Goal: Task Accomplishment & Management: Manage account settings

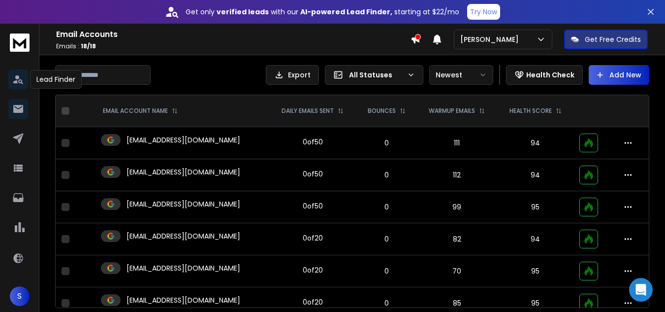
click at [23, 83] on icon at bounding box center [18, 79] width 12 height 12
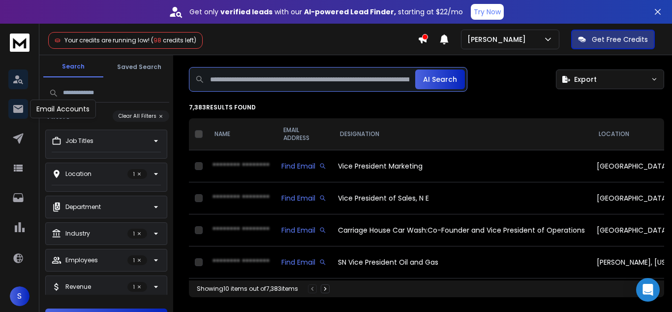
click at [16, 105] on icon at bounding box center [18, 109] width 10 height 8
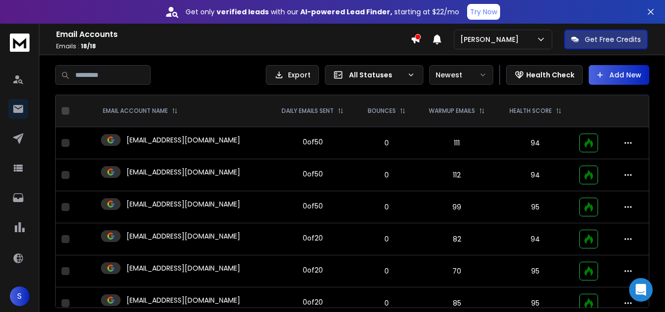
click at [391, 71] on p "All Statuses" at bounding box center [376, 75] width 54 height 10
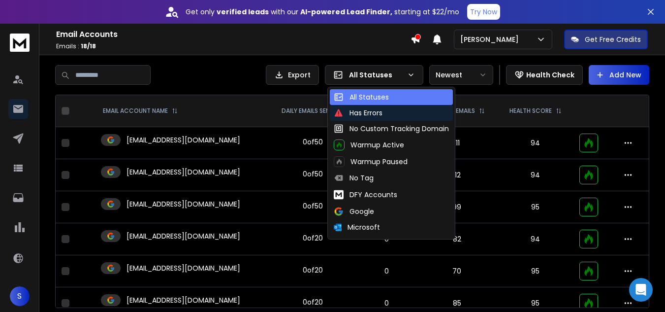
click at [242, 73] on div at bounding box center [157, 75] width 205 height 20
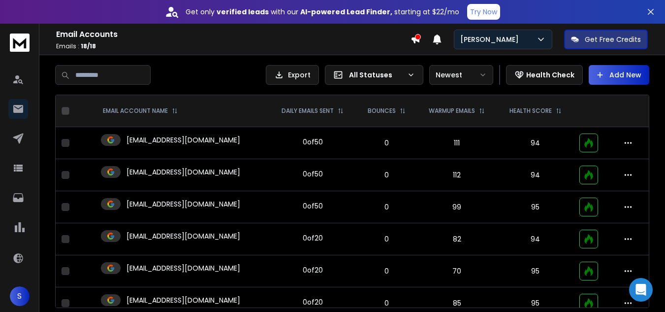
click at [481, 36] on p "[PERSON_NAME]" at bounding box center [491, 39] width 63 height 10
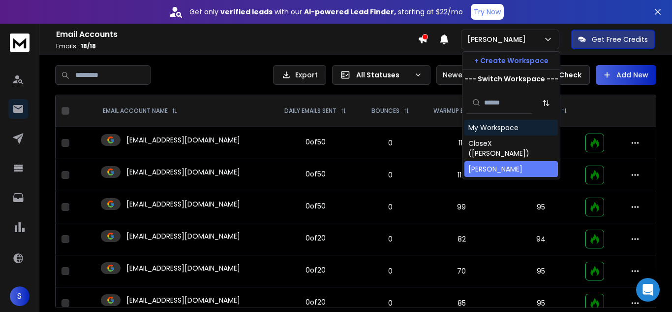
click at [501, 127] on div "My Workspace" at bounding box center [494, 128] width 50 height 10
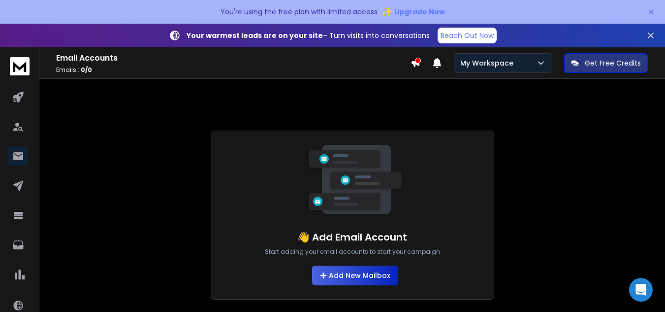
click at [511, 62] on p "My Workspace" at bounding box center [488, 63] width 57 height 10
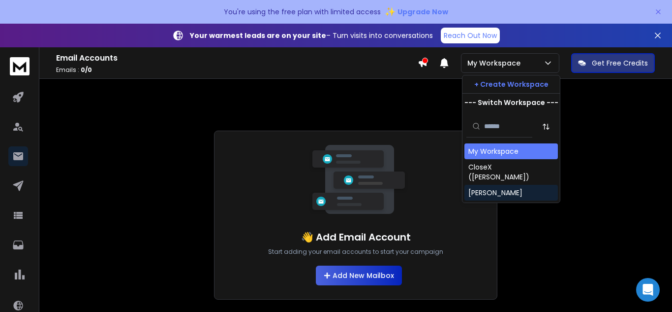
click at [490, 185] on div "[PERSON_NAME]" at bounding box center [512, 193] width 94 height 16
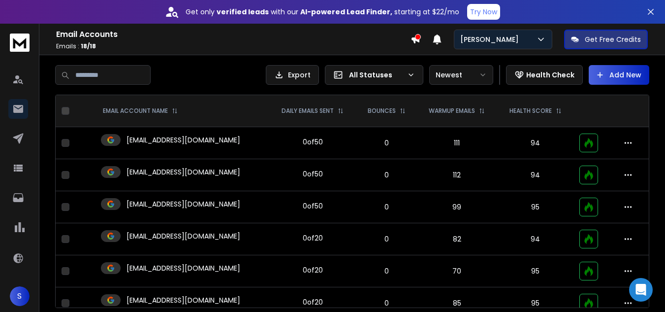
click at [490, 38] on div "[PERSON_NAME]" at bounding box center [503, 39] width 86 height 10
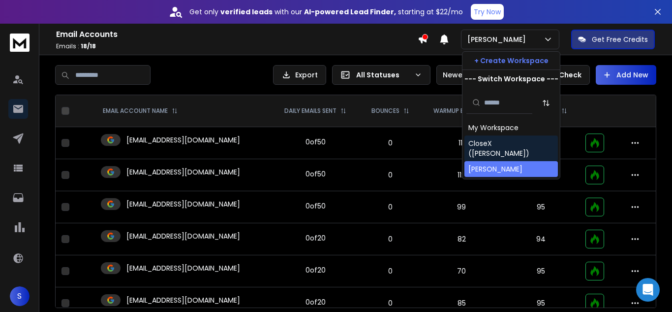
click at [510, 140] on div "CloseX ([PERSON_NAME])" at bounding box center [512, 148] width 86 height 20
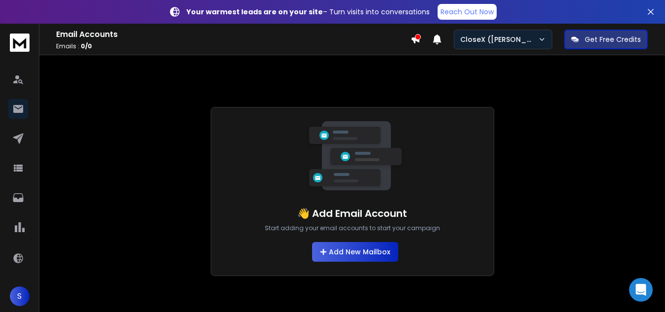
click at [529, 38] on div "CloseX ([PERSON_NAME])" at bounding box center [503, 39] width 86 height 10
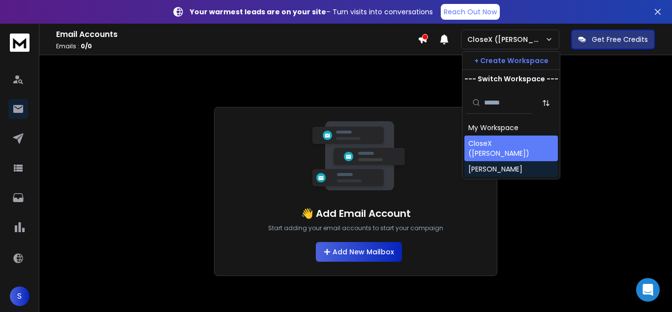
click at [489, 161] on div "[PERSON_NAME]" at bounding box center [512, 169] width 94 height 16
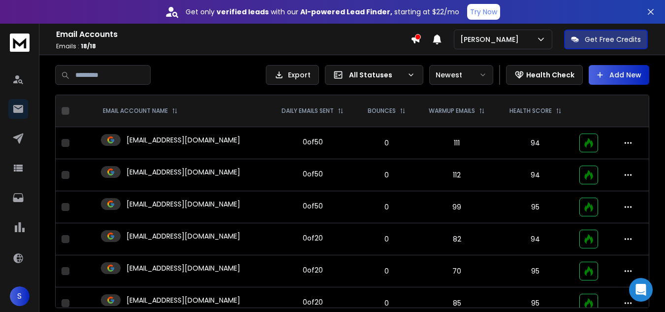
click at [606, 75] on button "Add New" at bounding box center [619, 75] width 61 height 20
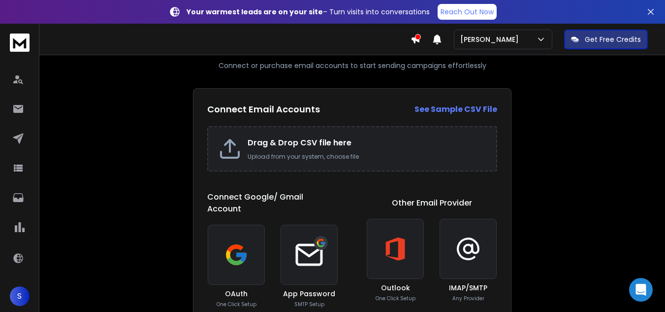
scroll to position [49, 0]
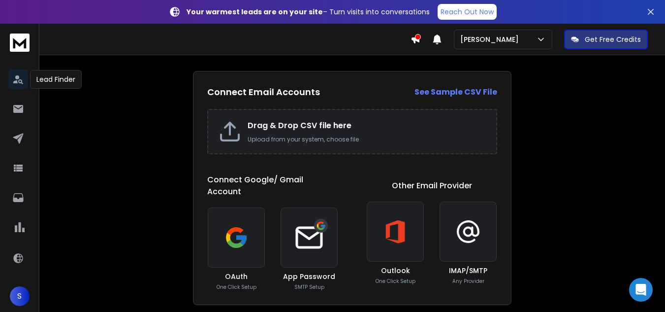
click at [16, 81] on icon at bounding box center [18, 81] width 10 height 5
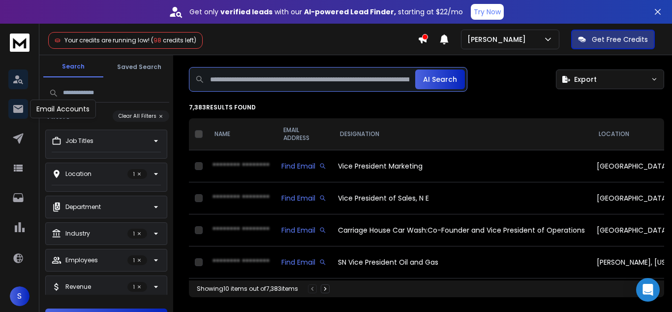
click at [21, 111] on icon at bounding box center [18, 109] width 10 height 8
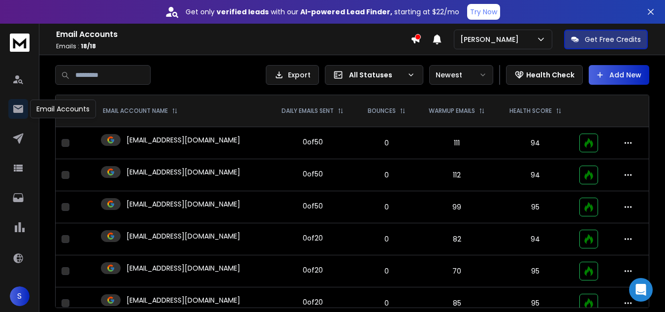
click at [21, 109] on icon at bounding box center [18, 109] width 10 height 8
click at [19, 143] on icon at bounding box center [18, 138] width 10 height 10
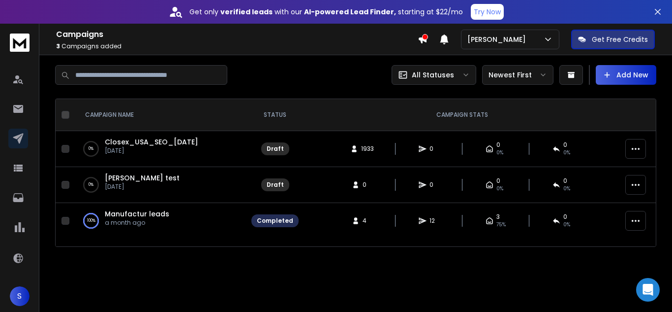
click at [166, 219] on div "100 % Manufactur leads a month ago" at bounding box center [159, 221] width 153 height 24
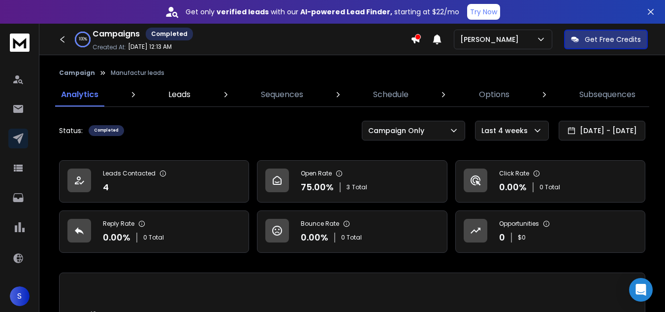
click at [194, 98] on link "Leads" at bounding box center [179, 95] width 34 height 24
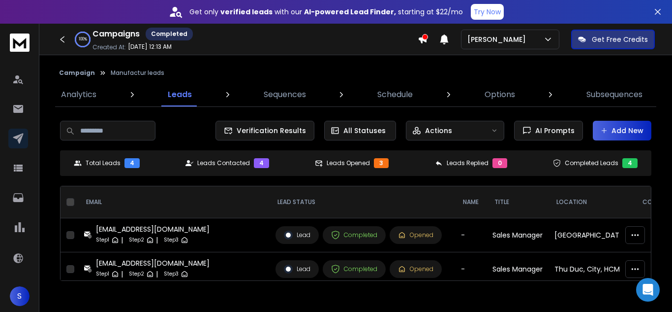
click at [331, 234] on div "Completed" at bounding box center [354, 234] width 46 height 9
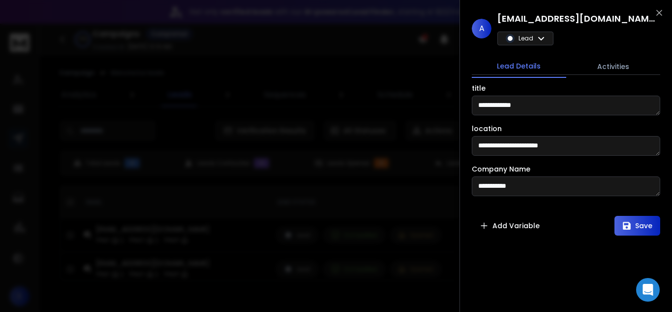
click at [365, 121] on div at bounding box center [336, 156] width 672 height 312
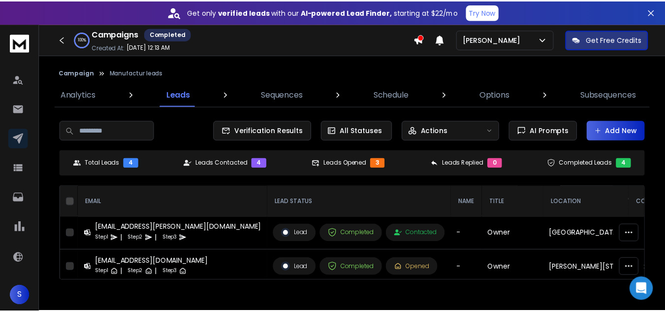
scroll to position [89, 0]
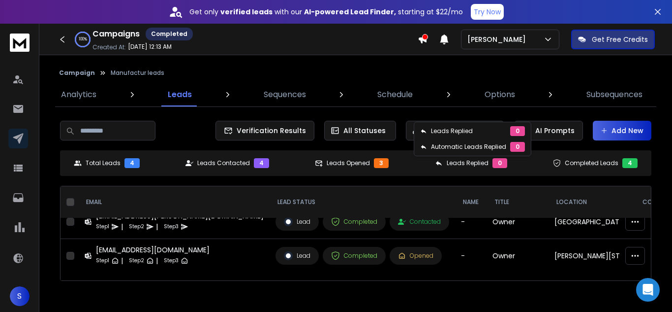
click at [365, 161] on p "Leads Opened" at bounding box center [348, 163] width 43 height 8
click at [493, 164] on div "0" at bounding box center [500, 163] width 15 height 10
click at [611, 163] on p "Completed Leads" at bounding box center [592, 163] width 54 height 8
click at [287, 97] on p "Sequences" at bounding box center [285, 95] width 42 height 12
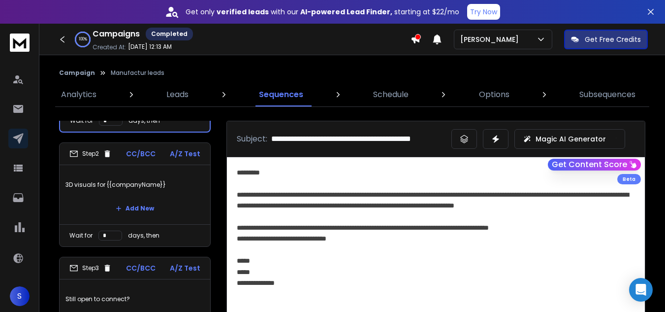
click at [594, 165] on button "Get Content Score" at bounding box center [594, 164] width 93 height 12
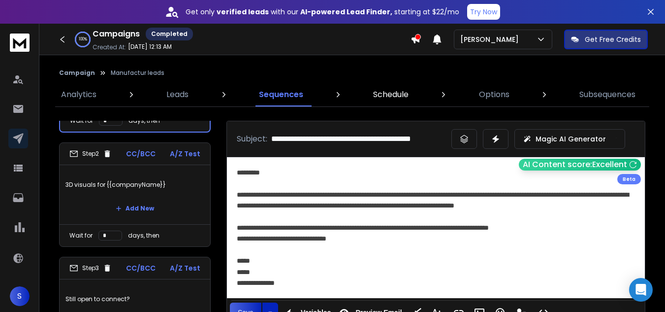
click at [385, 94] on p "Schedule" at bounding box center [390, 95] width 35 height 12
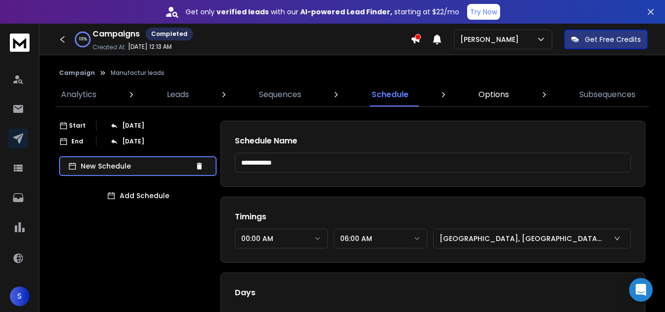
click at [493, 93] on p "Options" at bounding box center [493, 95] width 31 height 12
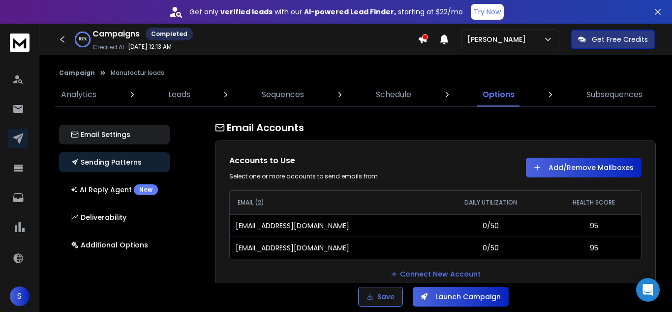
click at [110, 158] on p "Sending Patterns" at bounding box center [106, 162] width 71 height 10
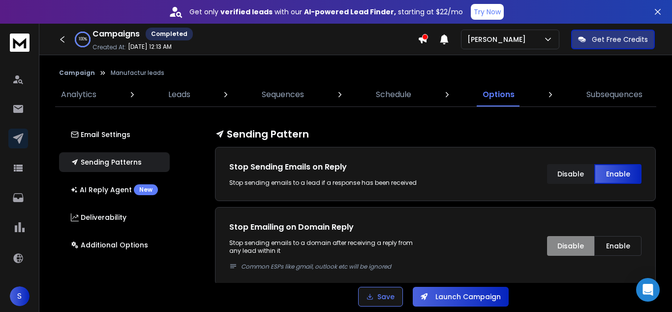
scroll to position [190, 0]
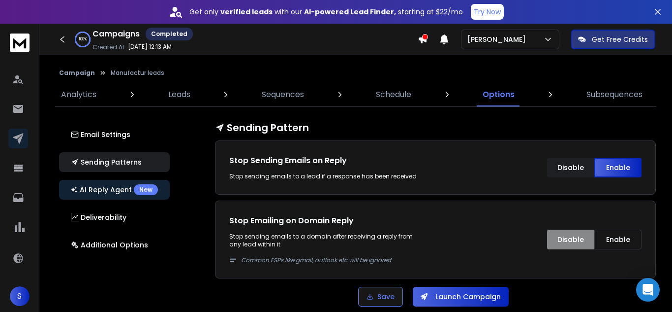
click at [103, 188] on p "AI Reply Agent New" at bounding box center [114, 189] width 87 height 11
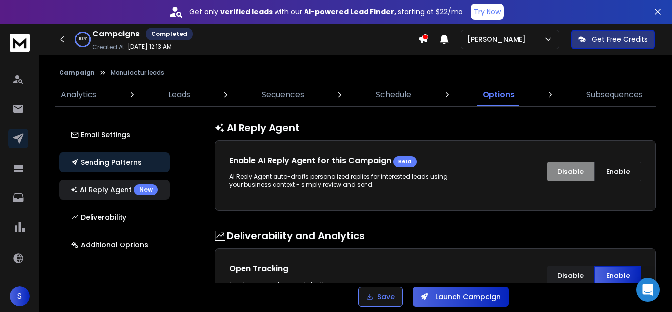
click at [103, 158] on p "Sending Patterns" at bounding box center [106, 162] width 71 height 10
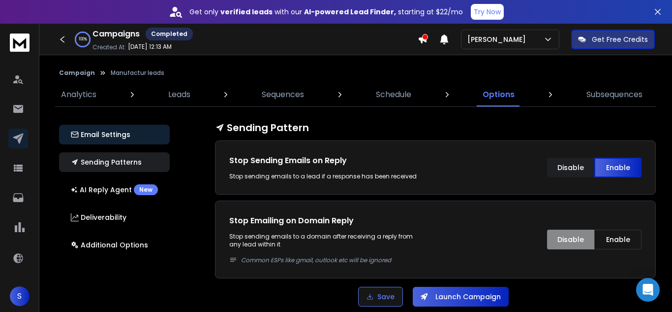
click at [107, 141] on button "Email Settings" at bounding box center [114, 135] width 111 height 20
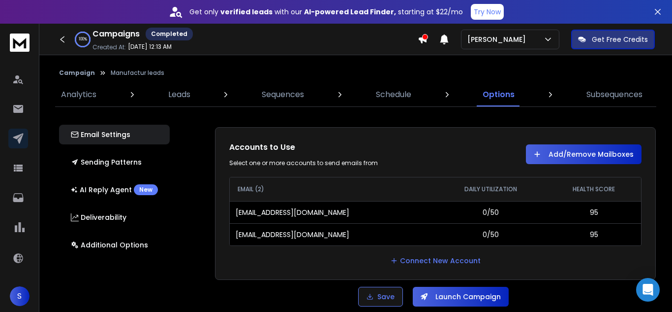
scroll to position [0, 0]
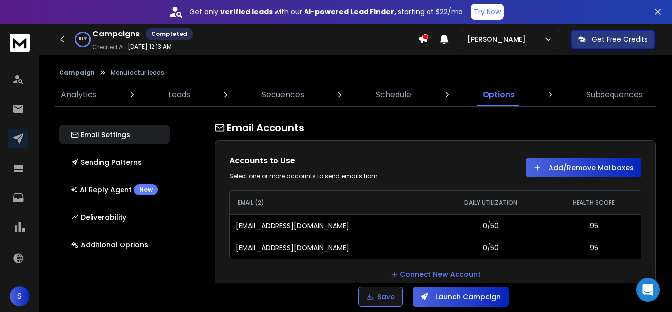
click at [563, 168] on button "Add/Remove Mailboxes" at bounding box center [584, 168] width 116 height 20
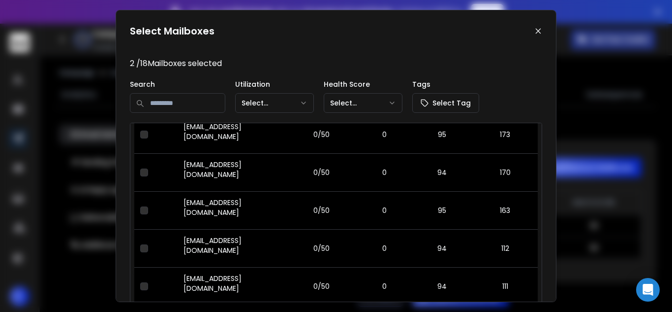
scroll to position [411, 0]
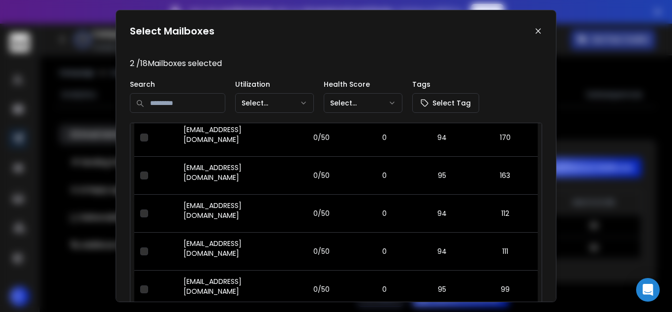
click at [539, 32] on icon at bounding box center [538, 31] width 5 height 5
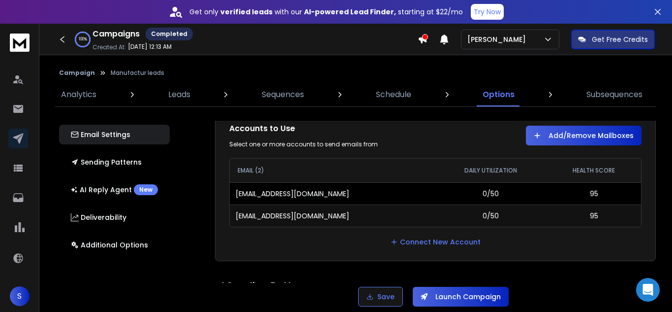
scroll to position [49, 0]
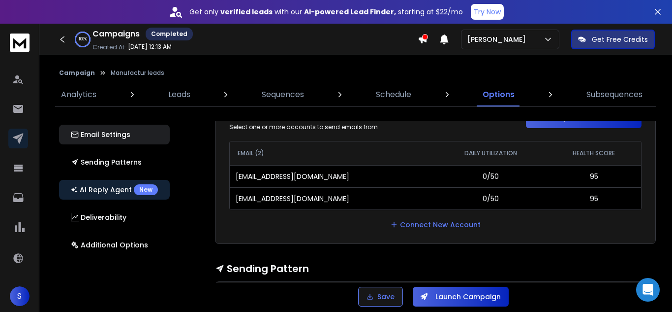
click at [115, 194] on p "AI Reply Agent New" at bounding box center [114, 189] width 87 height 11
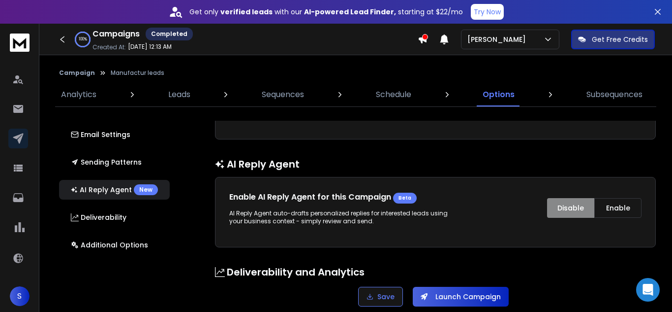
scroll to position [877, 0]
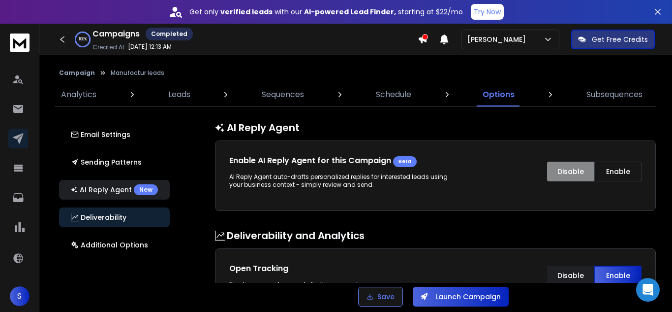
click at [105, 223] on button "Deliverability" at bounding box center [114, 217] width 111 height 20
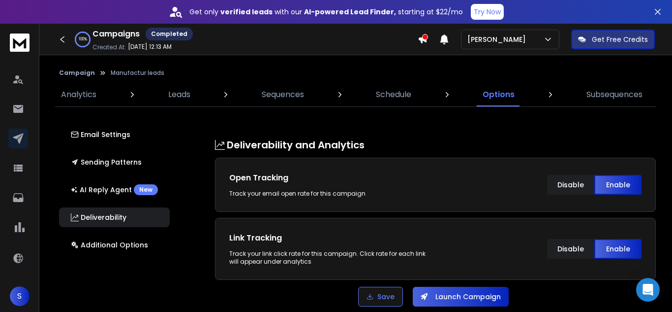
scroll to position [985, 0]
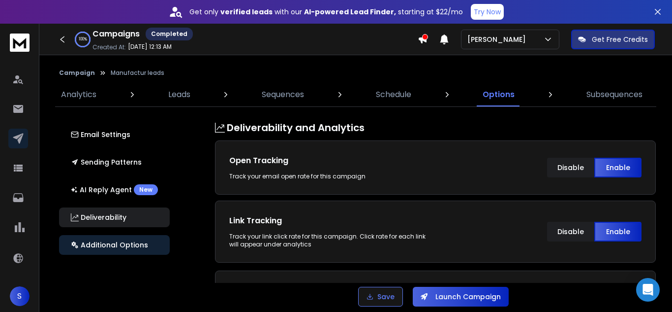
click at [107, 254] on button "Additional Options" at bounding box center [114, 245] width 111 height 20
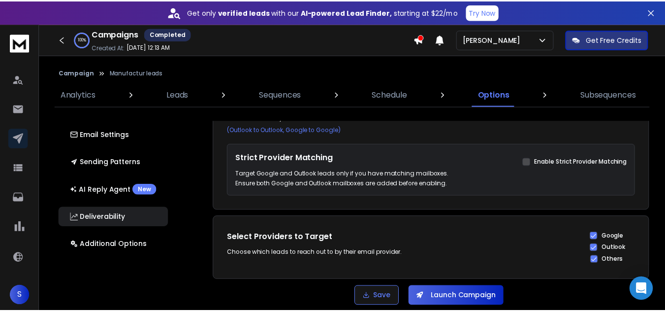
scroll to position [1254, 0]
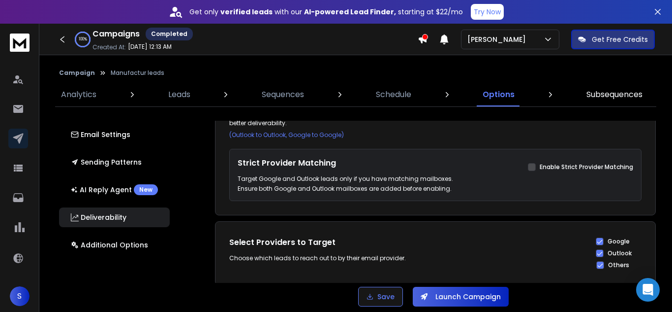
click at [614, 95] on p "Subsequences" at bounding box center [615, 95] width 56 height 12
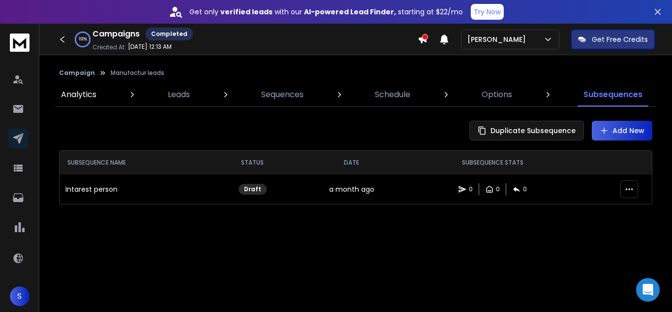
click at [91, 93] on p "Analytics" at bounding box center [78, 95] width 35 height 12
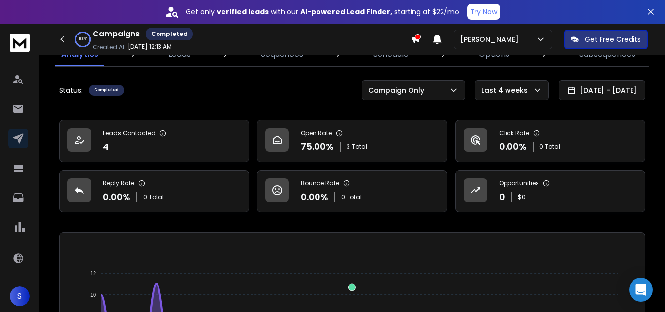
scroll to position [49, 0]
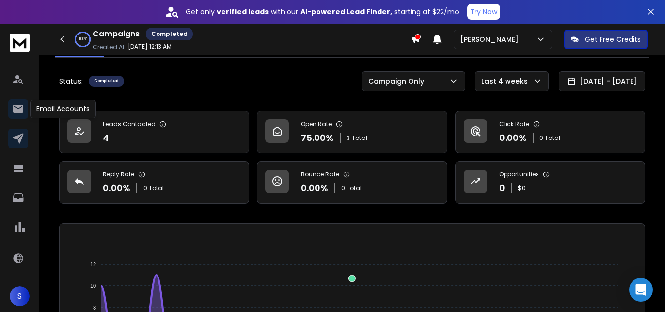
click at [20, 112] on icon at bounding box center [18, 109] width 10 height 8
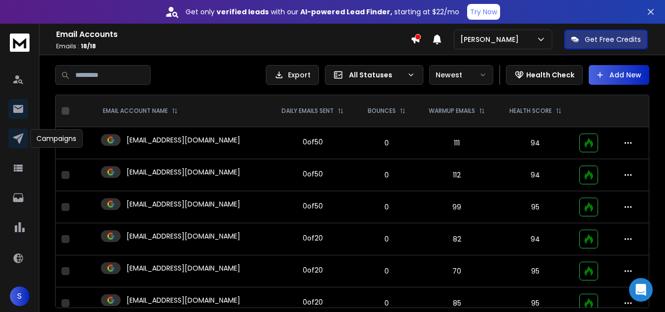
click at [20, 139] on icon at bounding box center [18, 138] width 10 height 10
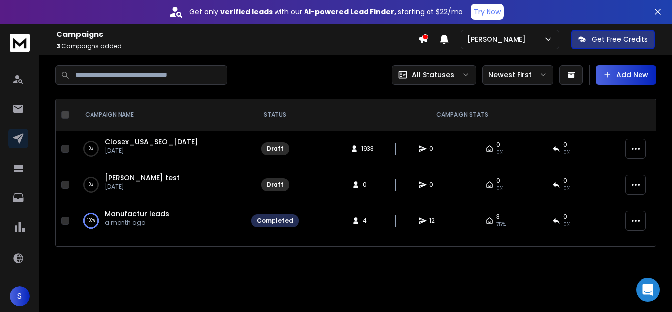
click at [634, 182] on icon "button" at bounding box center [636, 185] width 10 height 10
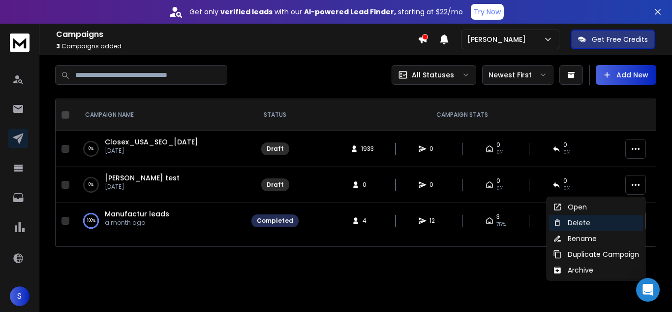
click at [575, 221] on div "Delete" at bounding box center [571, 223] width 37 height 10
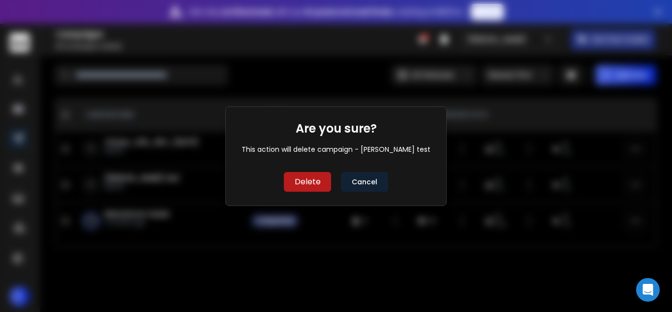
click at [313, 185] on button "Delete" at bounding box center [307, 182] width 47 height 20
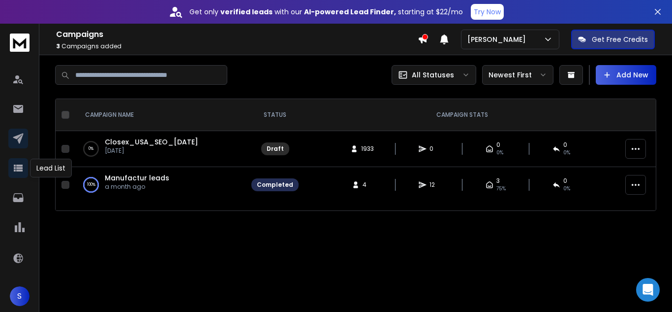
click at [15, 167] on icon at bounding box center [18, 167] width 9 height 7
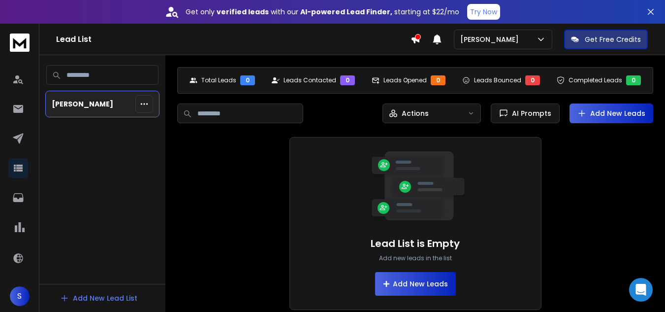
click at [66, 98] on div "[PERSON_NAME]" at bounding box center [102, 104] width 114 height 27
click at [16, 139] on icon at bounding box center [18, 138] width 12 height 12
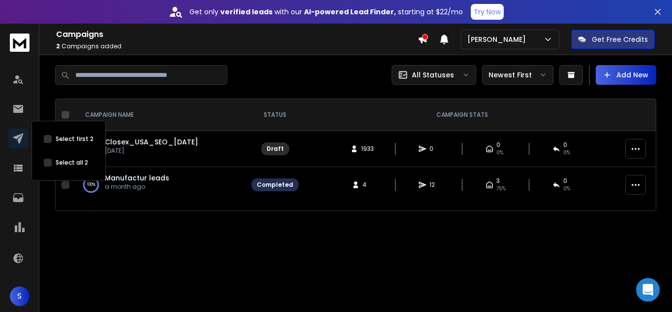
click at [65, 115] on button "Select first 2" at bounding box center [66, 115] width 8 height 8
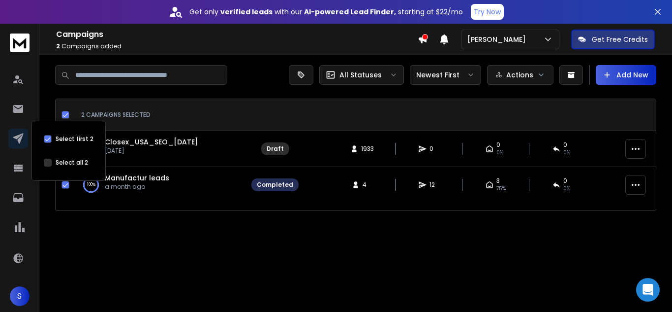
click at [64, 115] on button "Select first 2" at bounding box center [66, 115] width 8 height 8
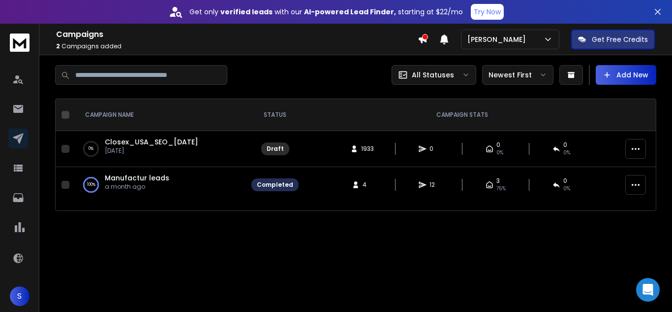
click at [632, 71] on button "Add New" at bounding box center [626, 75] width 61 height 20
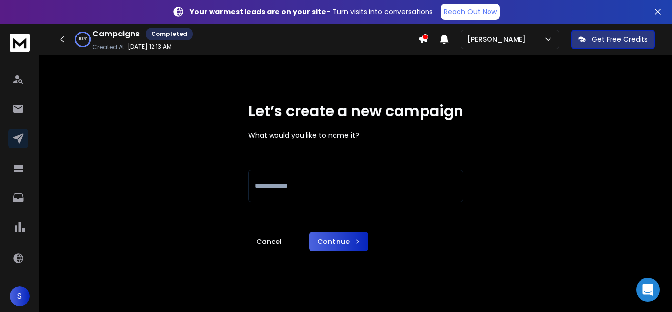
click at [268, 239] on link "Cancel" at bounding box center [269, 241] width 41 height 20
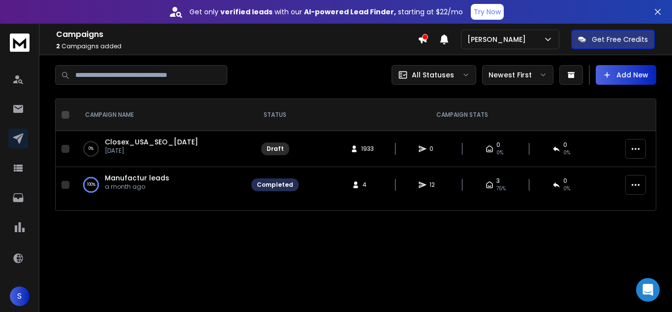
click at [193, 145] on span "Closex_USA_SEO_[DATE]" at bounding box center [152, 142] width 94 height 10
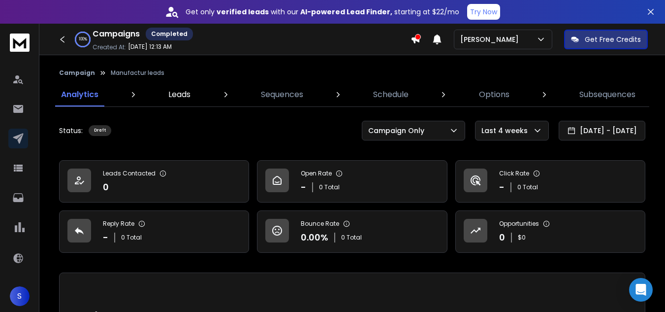
click at [187, 95] on p "Leads" at bounding box center [179, 95] width 22 height 12
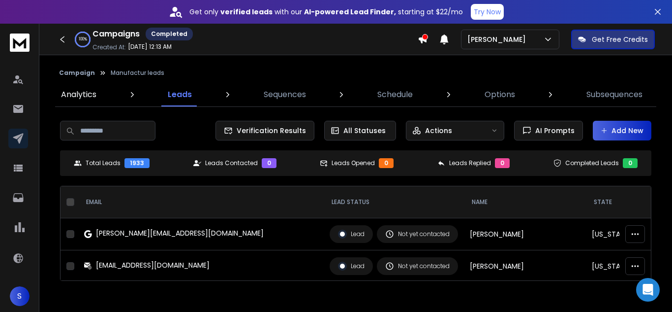
click at [84, 94] on p "Analytics" at bounding box center [78, 95] width 35 height 12
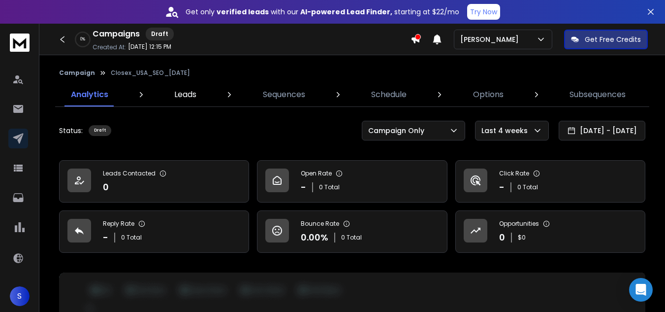
click at [190, 95] on p "Leads" at bounding box center [185, 95] width 22 height 12
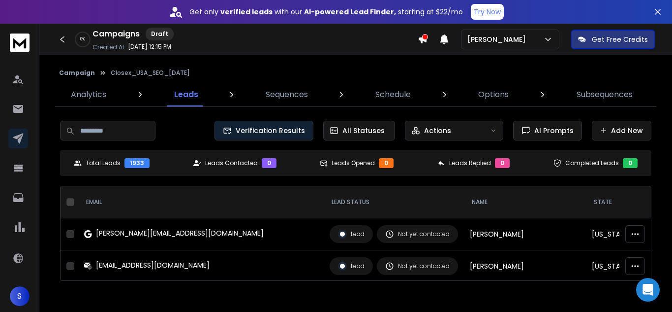
click at [289, 129] on span "Verification Results" at bounding box center [268, 131] width 73 height 10
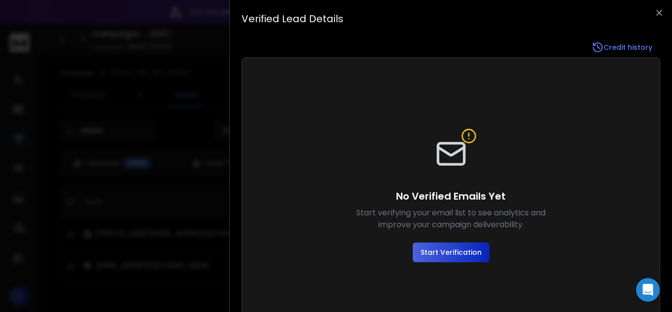
click at [158, 132] on div at bounding box center [336, 156] width 672 height 312
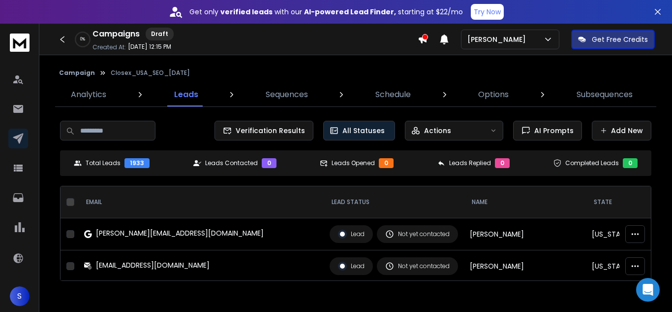
click at [385, 130] on p "All Statuses" at bounding box center [364, 131] width 42 height 10
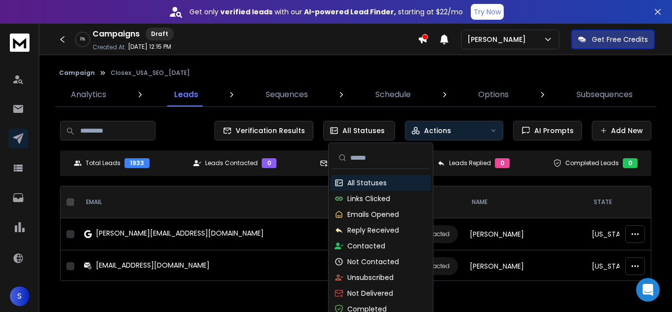
click at [451, 126] on p "Actions" at bounding box center [437, 131] width 27 height 10
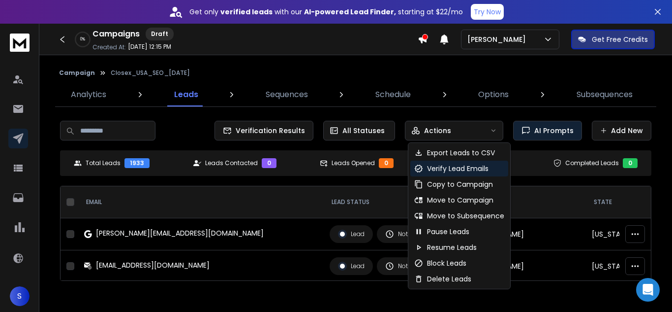
click at [556, 130] on span "AI Prompts" at bounding box center [552, 131] width 43 height 10
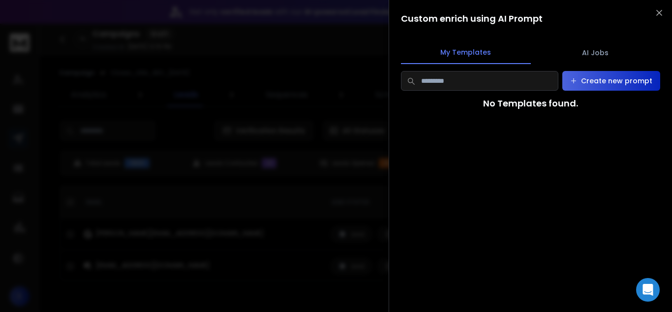
click at [295, 87] on div at bounding box center [336, 156] width 672 height 312
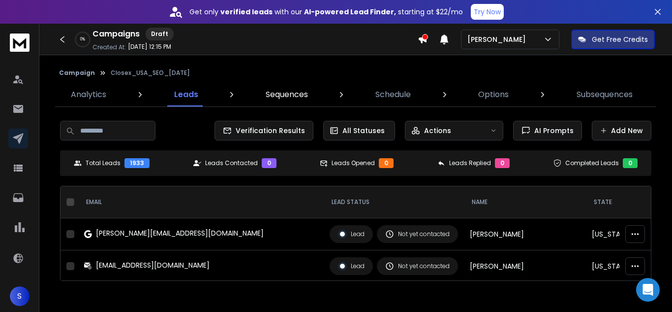
click at [278, 99] on p "Sequences" at bounding box center [287, 95] width 42 height 12
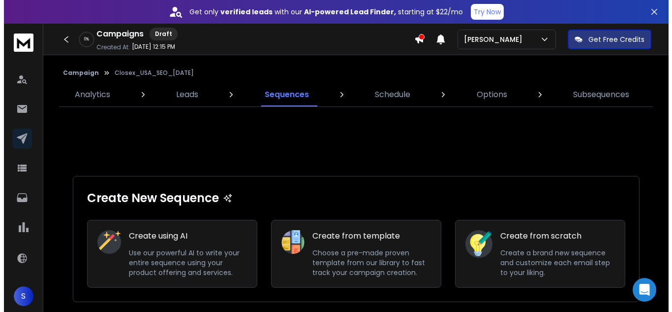
scroll to position [4, 0]
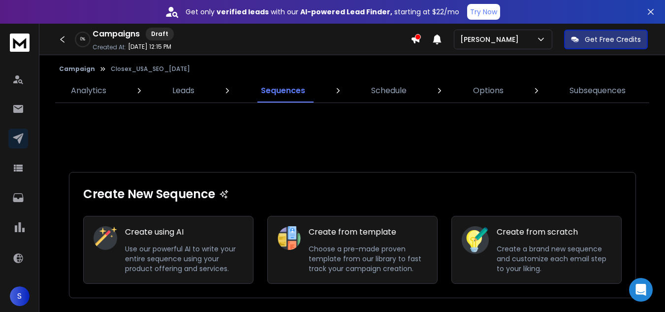
click at [357, 252] on p "Choose a pre-made proven template from our library to fast track your campaign …" at bounding box center [368, 259] width 118 height 30
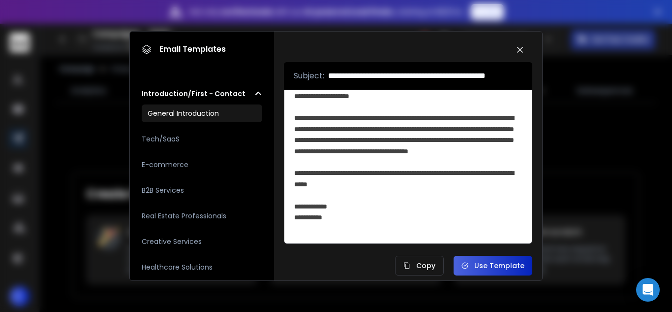
scroll to position [0, 0]
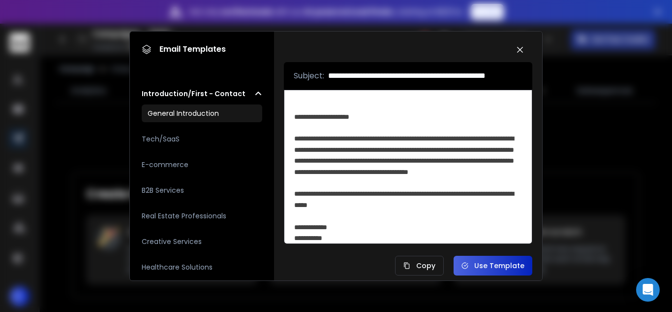
click at [183, 142] on div "Tech/SaaS" at bounding box center [202, 139] width 121 height 18
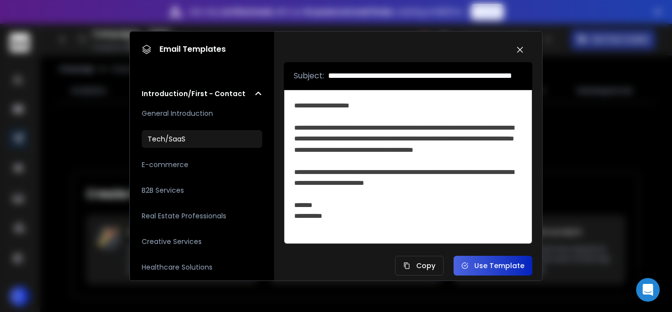
click at [182, 118] on h3 "E-commerce" at bounding box center [177, 113] width 71 height 10
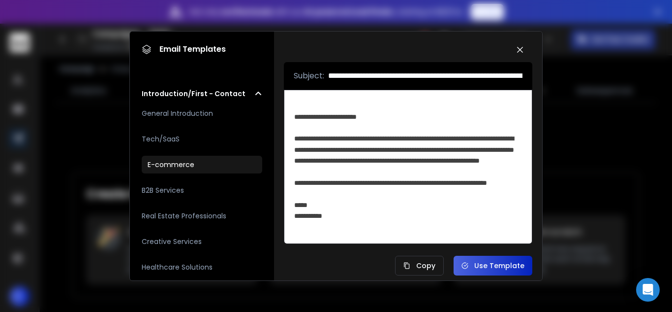
click at [188, 193] on div "B2B Services" at bounding box center [202, 190] width 121 height 18
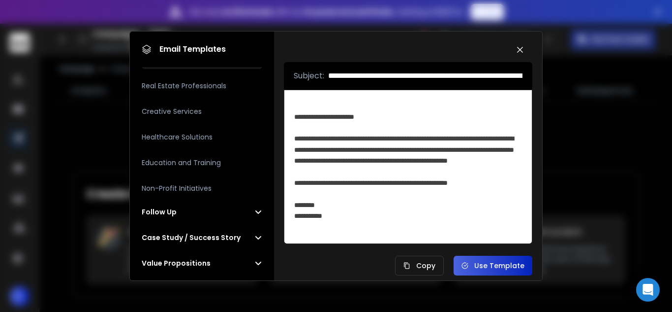
scroll to position [165, 0]
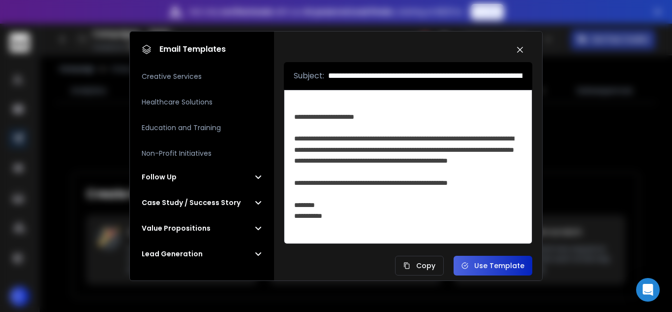
click at [187, 172] on button "Follow Up" at bounding box center [202, 177] width 121 height 10
click at [187, 30] on h3 "Reiterating the Value Proposition" at bounding box center [173, 25] width 63 height 10
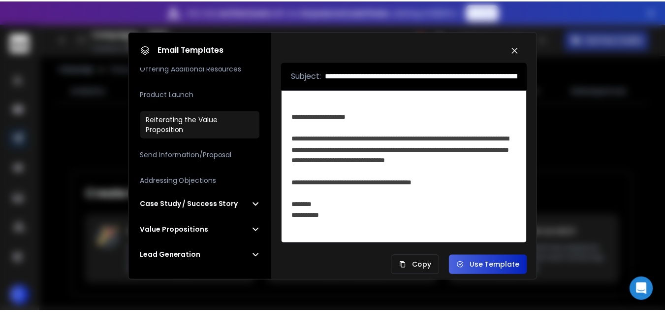
scroll to position [124, 0]
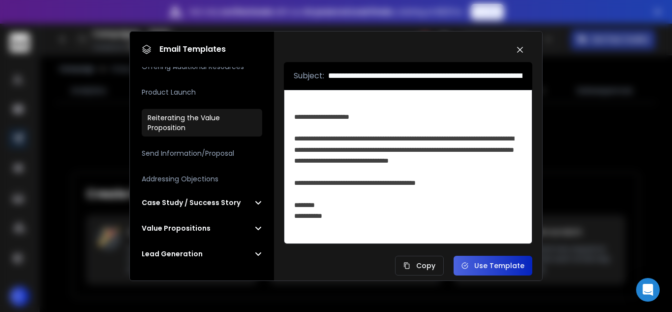
click at [180, 224] on button "Value Propositions" at bounding box center [202, 228] width 121 height 10
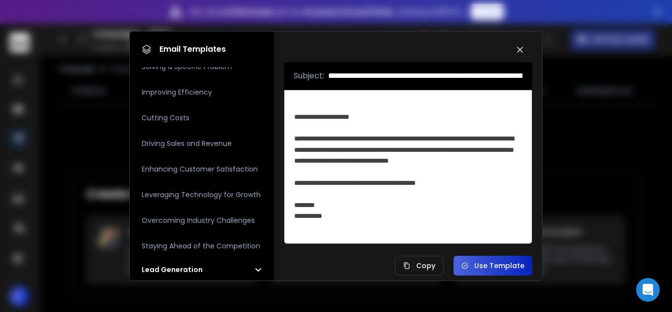
click at [188, 71] on h3 "Leveraging Technology for Growth" at bounding box center [187, 67] width 91 height 10
type input "**********"
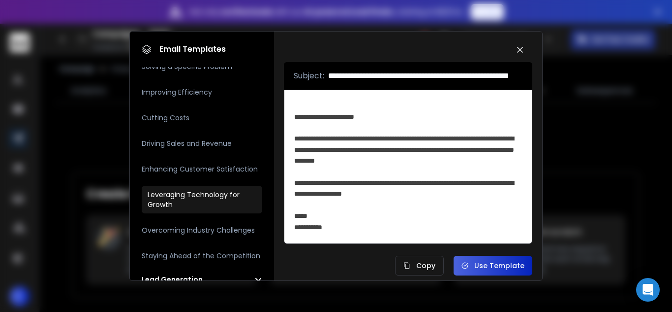
click at [519, 52] on icon at bounding box center [520, 50] width 6 height 6
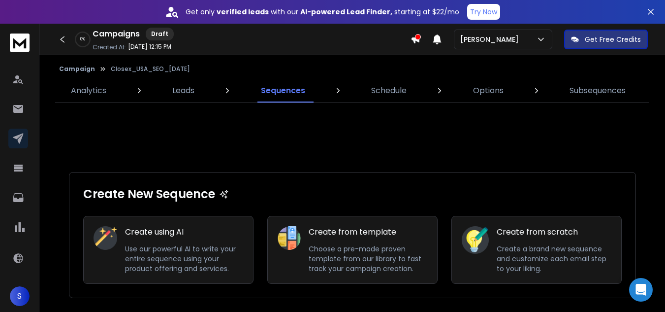
click at [209, 239] on div "Create using AI Use our powerful AI to write your entire sequence using your pr…" at bounding box center [184, 249] width 118 height 47
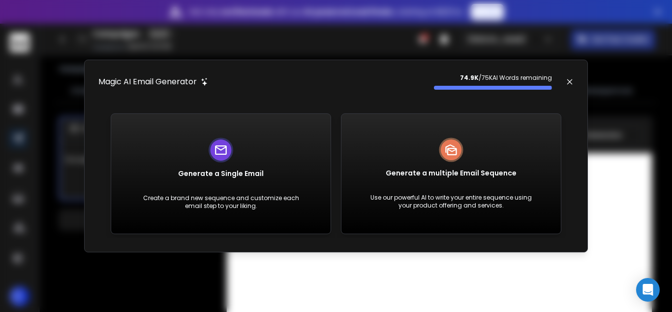
click at [571, 79] on icon at bounding box center [570, 82] width 8 height 8
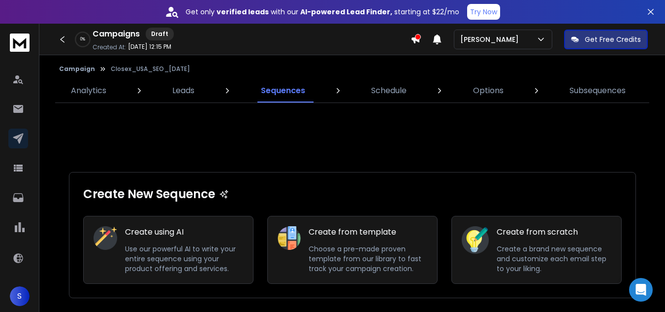
click at [520, 245] on p "Create a brand new sequence and customize each email step to your liking." at bounding box center [554, 259] width 114 height 30
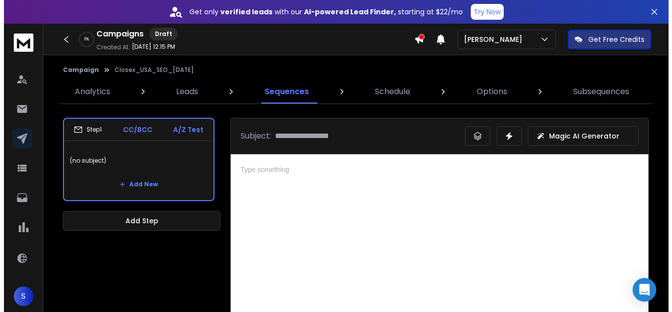
scroll to position [0, 0]
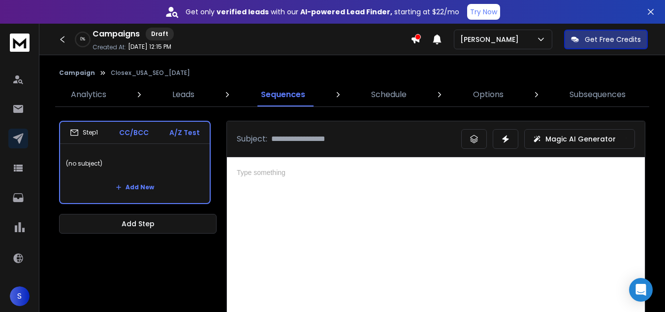
click at [172, 171] on p "(no subject)" at bounding box center [135, 164] width 138 height 28
click at [137, 136] on p "CC/BCC" at bounding box center [134, 132] width 30 height 10
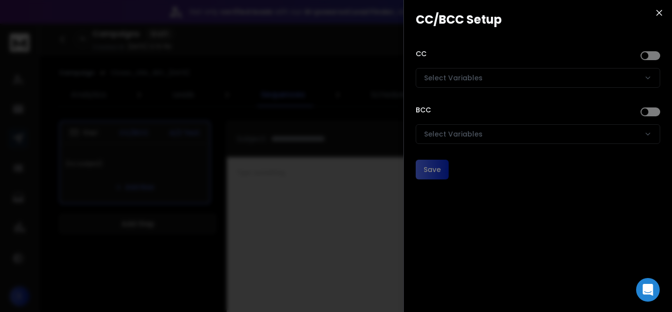
click at [661, 15] on icon "button" at bounding box center [660, 13] width 10 height 10
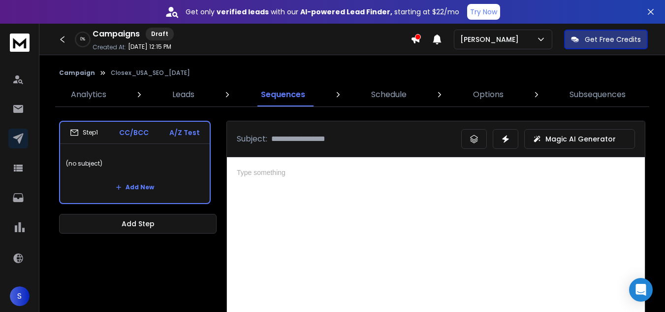
click at [92, 136] on div "Step 1" at bounding box center [84, 132] width 28 height 9
click at [192, 134] on p "A/Z Test" at bounding box center [184, 132] width 31 height 10
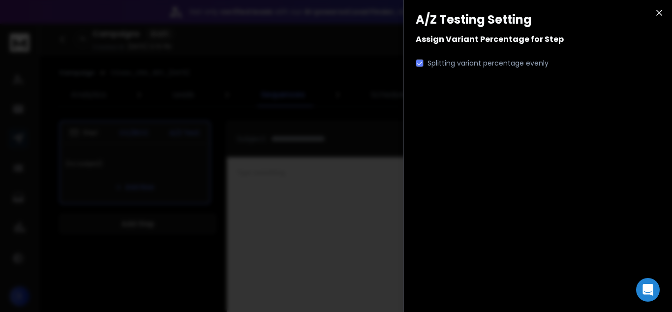
click at [660, 14] on icon "button" at bounding box center [659, 12] width 5 height 5
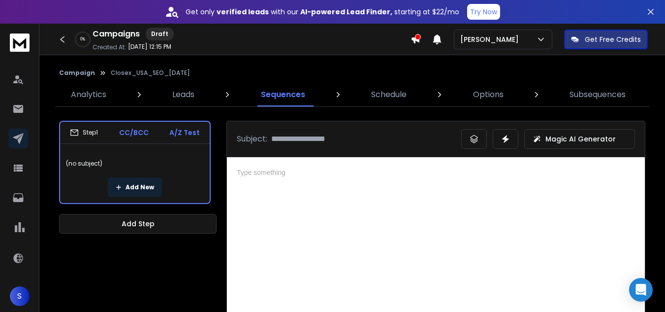
click at [147, 189] on button "Add New" at bounding box center [135, 187] width 54 height 20
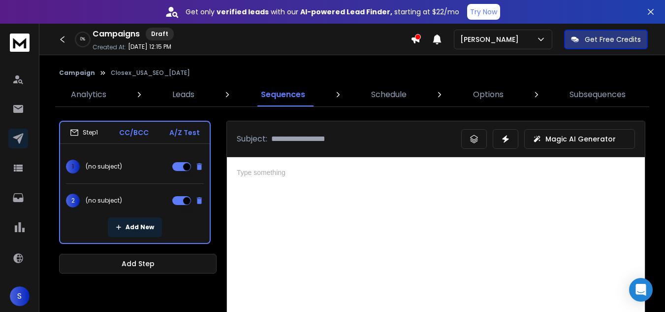
click at [137, 222] on button "Add New" at bounding box center [135, 227] width 54 height 20
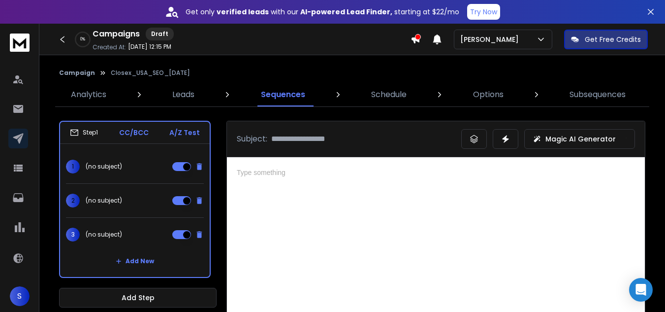
click at [196, 198] on icon at bounding box center [199, 200] width 9 height 9
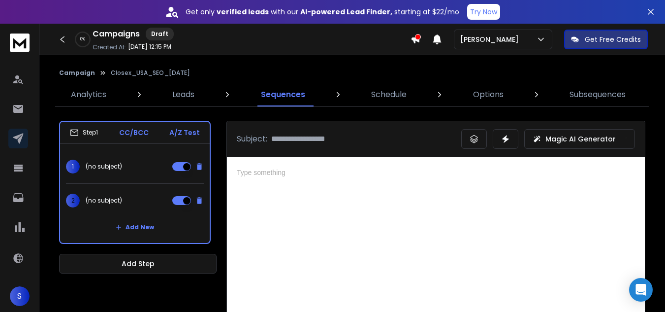
click at [200, 166] on icon at bounding box center [199, 166] width 5 height 7
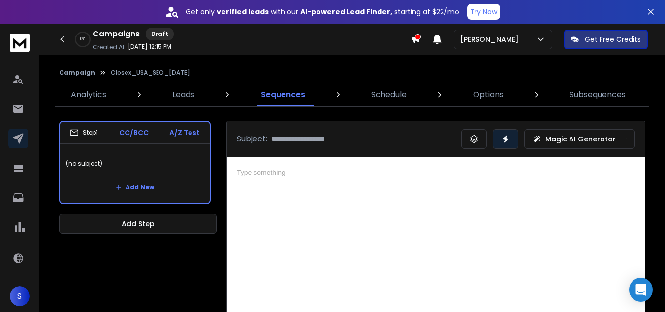
click at [507, 137] on icon "button" at bounding box center [505, 138] width 9 height 9
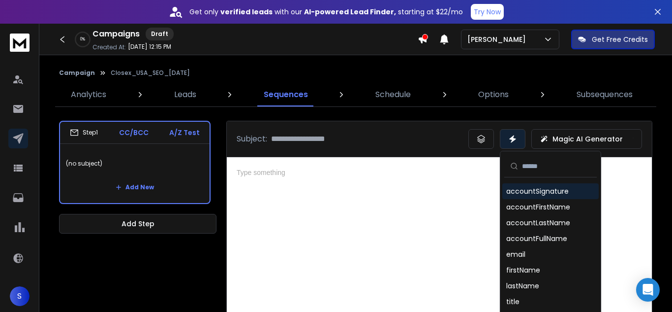
click at [507, 137] on button "button" at bounding box center [513, 139] width 26 height 20
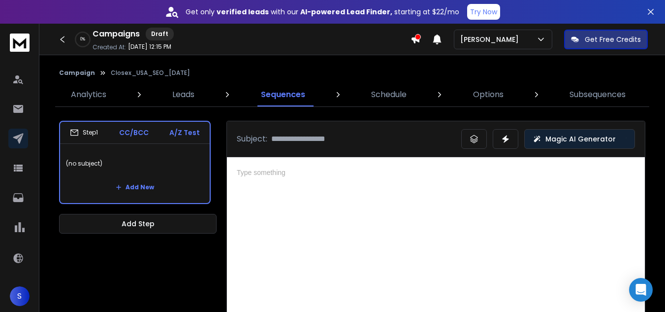
click at [567, 137] on p "Magic AI Generator" at bounding box center [580, 139] width 70 height 10
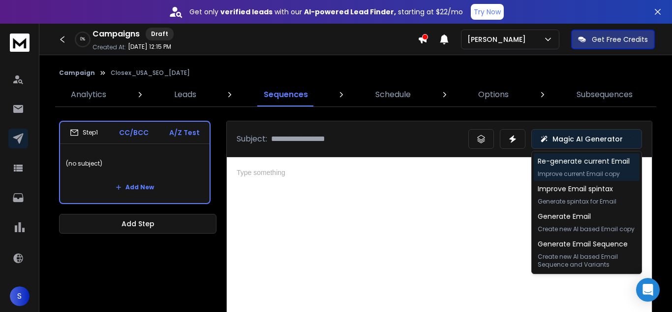
click at [574, 138] on p "Magic AI Generator" at bounding box center [588, 139] width 70 height 10
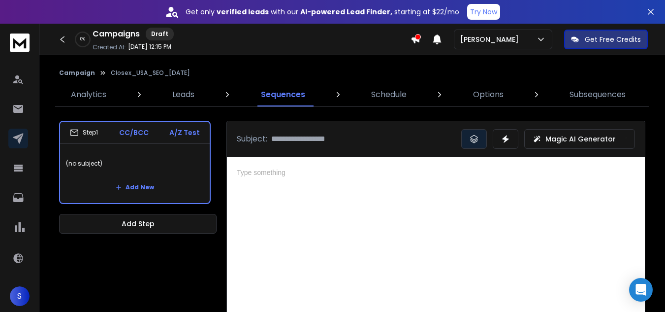
click at [472, 136] on icon at bounding box center [474, 138] width 9 height 9
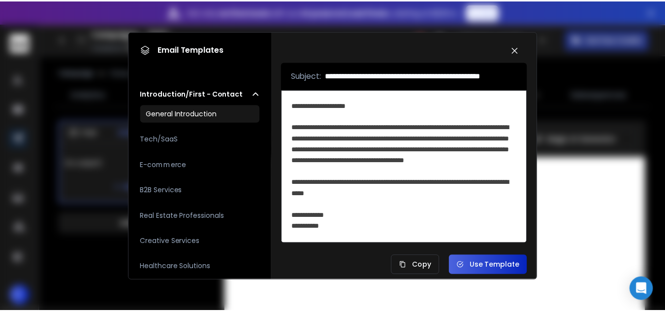
scroll to position [21, 0]
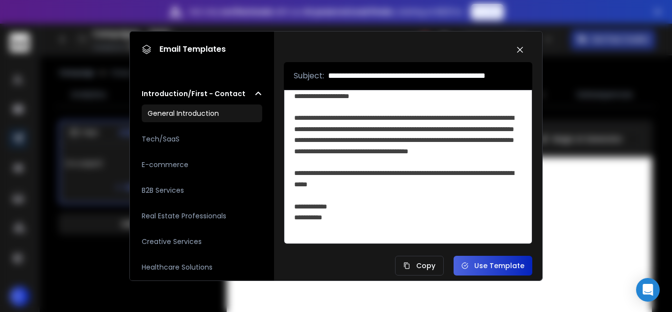
click at [501, 266] on button "Use Template" at bounding box center [493, 265] width 79 height 20
type input "**********"
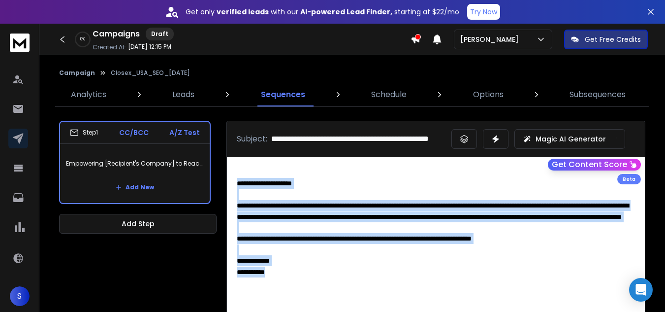
drag, startPoint x: 298, startPoint y: 288, endPoint x: 235, endPoint y: 186, distance: 120.5
click at [235, 186] on div "**********" at bounding box center [436, 241] width 418 height 169
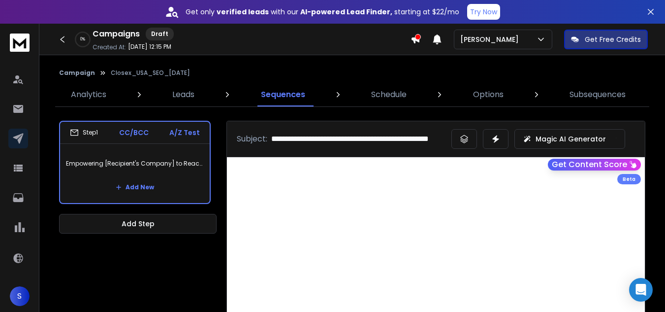
click at [296, 207] on div at bounding box center [436, 241] width 418 height 169
click at [383, 93] on p "Schedule" at bounding box center [388, 95] width 35 height 12
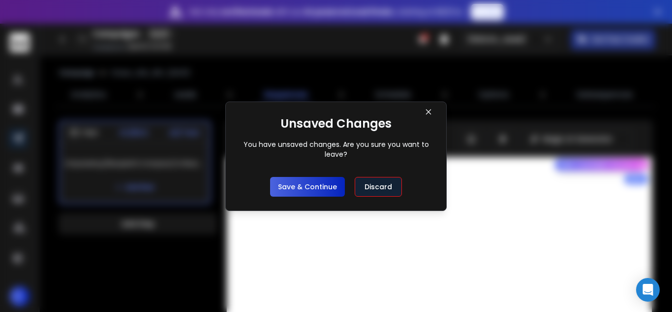
click at [375, 185] on button "Discard" at bounding box center [378, 187] width 47 height 20
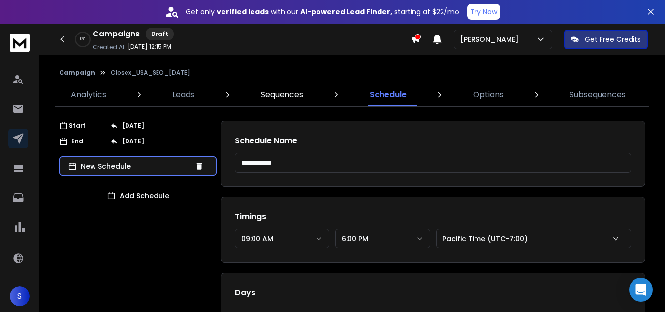
click at [287, 97] on p "Sequences" at bounding box center [282, 95] width 42 height 12
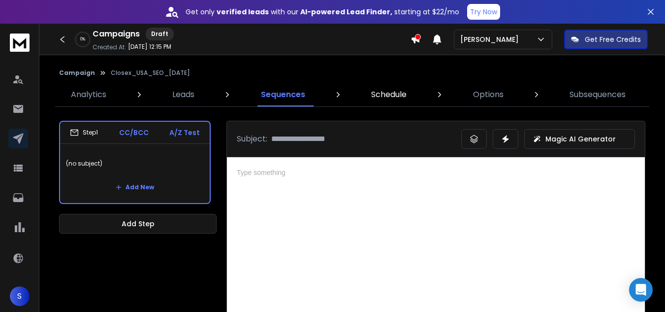
click at [392, 95] on p "Schedule" at bounding box center [388, 95] width 35 height 12
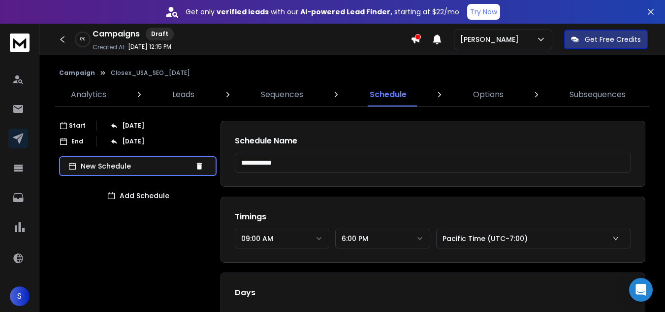
click at [139, 126] on p "[DATE]" at bounding box center [133, 126] width 22 height 8
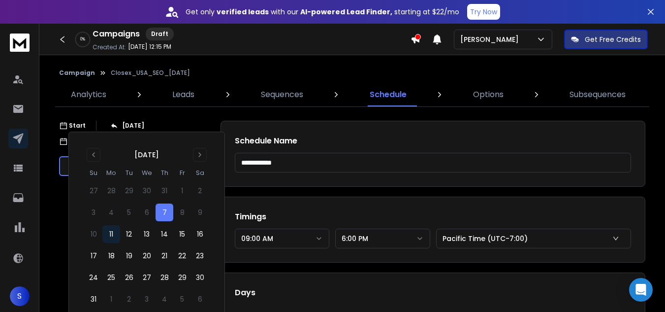
click at [143, 120] on div "**********" at bounding box center [352, 250] width 594 height 267
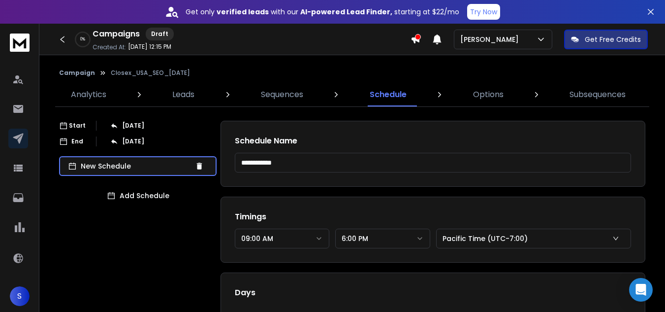
click at [143, 141] on p "[DATE]" at bounding box center [133, 141] width 22 height 8
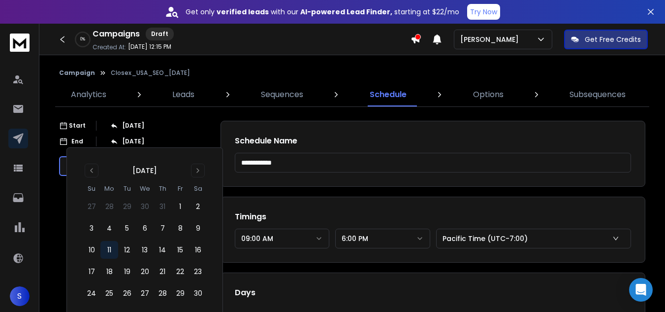
click at [143, 141] on p "[DATE]" at bounding box center [133, 141] width 22 height 8
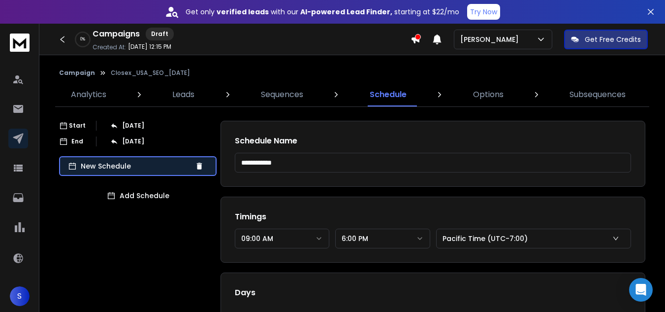
click at [173, 168] on p "New Schedule" at bounding box center [136, 166] width 110 height 10
click at [84, 164] on p "New Schedule" at bounding box center [136, 166] width 110 height 10
click at [198, 166] on icon at bounding box center [199, 165] width 5 height 7
select select "********"
click at [203, 164] on icon at bounding box center [199, 165] width 9 height 9
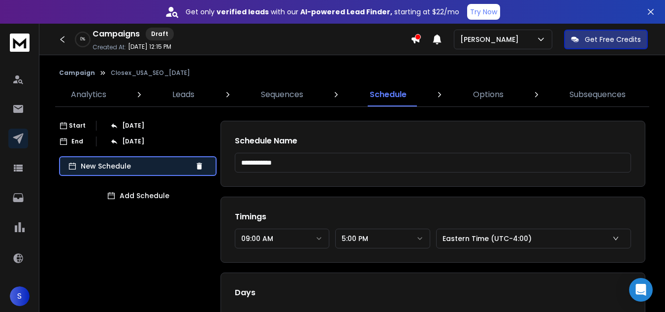
click at [197, 163] on icon at bounding box center [199, 165] width 9 height 9
click at [197, 163] on icon at bounding box center [199, 165] width 5 height 7
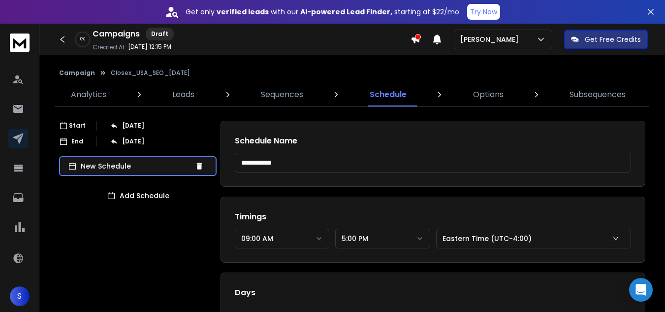
click at [318, 140] on h1 "Schedule Name" at bounding box center [433, 141] width 396 height 12
click at [279, 163] on input "**********" at bounding box center [433, 163] width 396 height 20
click at [345, 134] on div "**********" at bounding box center [433, 154] width 425 height 66
click at [491, 96] on p "Options" at bounding box center [488, 95] width 31 height 12
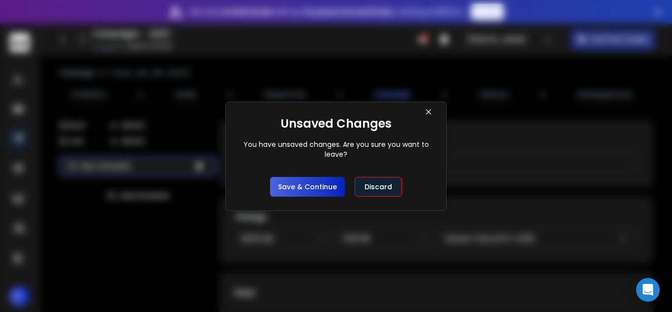
click at [382, 185] on button "Discard" at bounding box center [378, 187] width 47 height 20
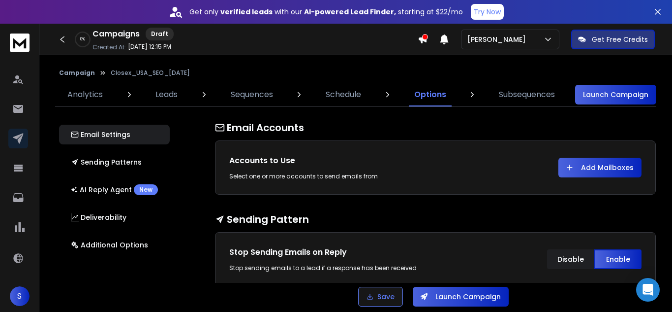
click at [580, 165] on button "Add Mailboxes" at bounding box center [600, 168] width 83 height 20
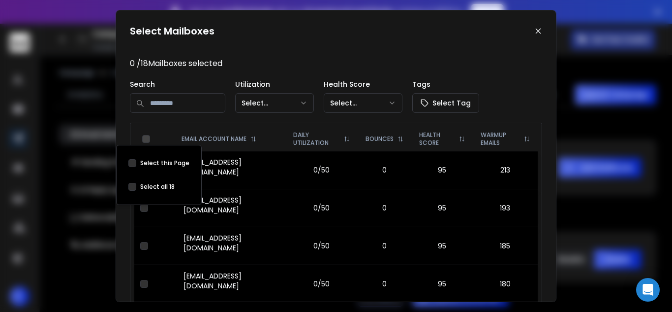
click at [149, 139] on button "Select this Page" at bounding box center [146, 139] width 8 height 8
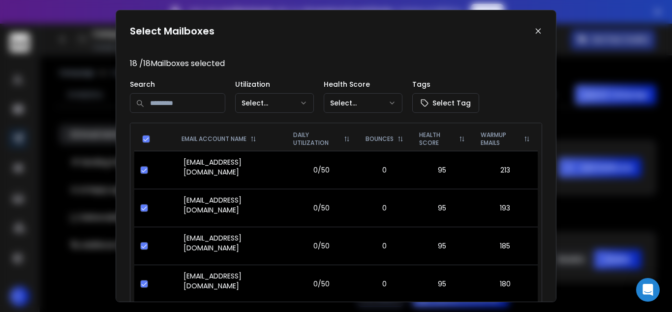
click at [540, 29] on icon at bounding box center [539, 31] width 8 height 8
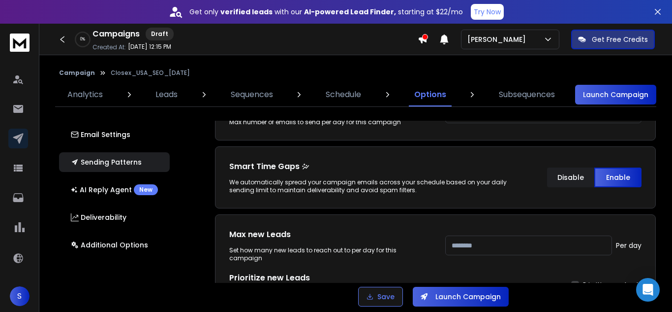
scroll to position [345, 0]
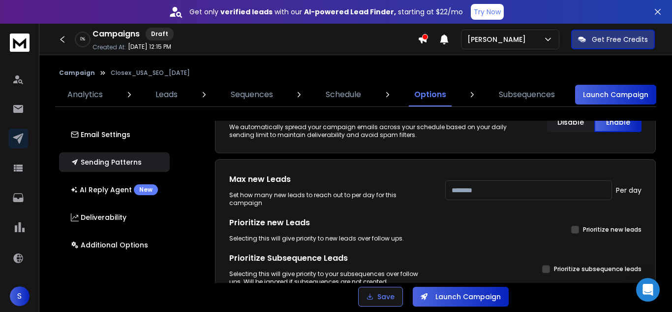
click at [496, 189] on input "***" at bounding box center [528, 190] width 167 height 20
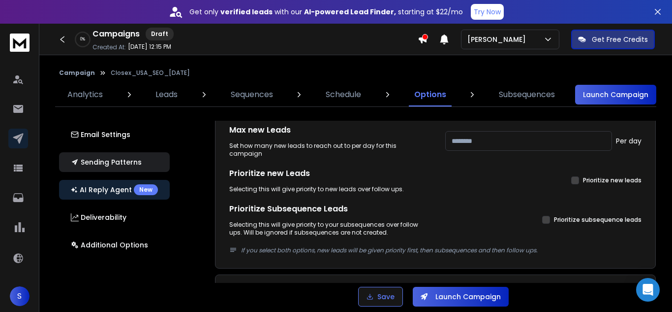
click at [90, 184] on button "AI Reply Agent New" at bounding box center [114, 190] width 111 height 20
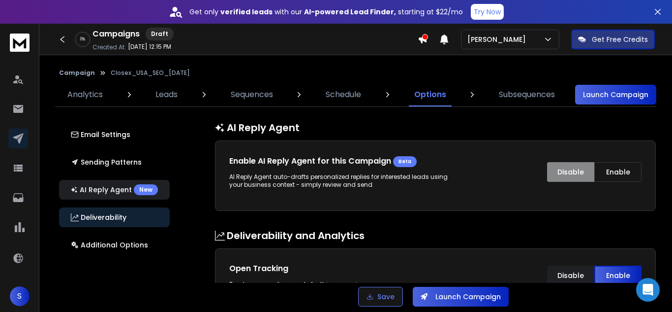
click at [103, 210] on button "Deliverability" at bounding box center [114, 217] width 111 height 20
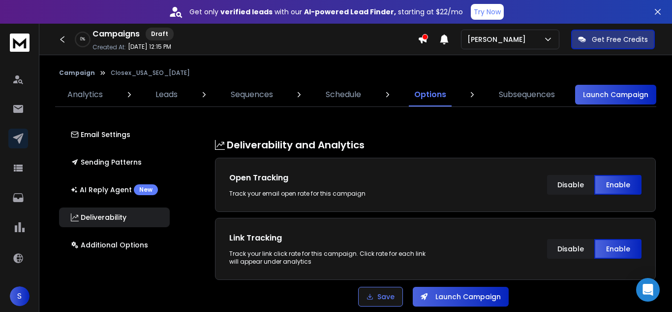
scroll to position [886, 0]
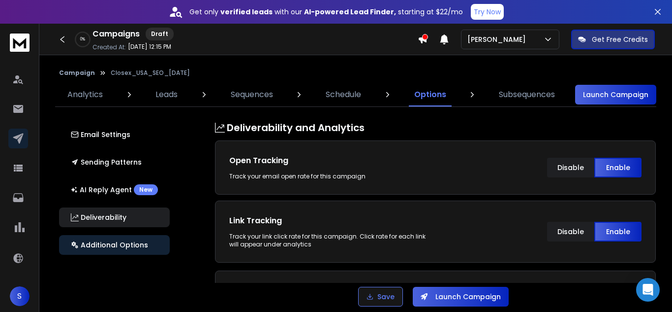
click at [110, 237] on button "Additional Options" at bounding box center [114, 245] width 111 height 20
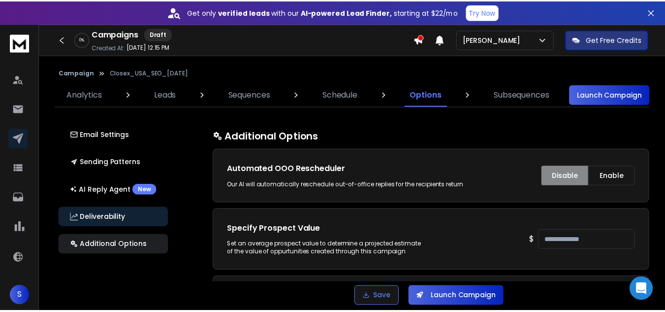
scroll to position [1549, 0]
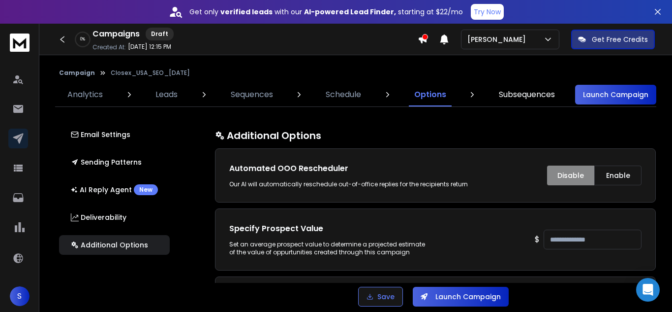
click at [539, 90] on p "Subsequences" at bounding box center [527, 95] width 56 height 12
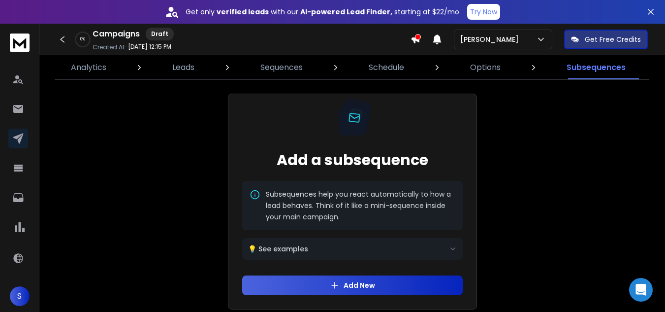
scroll to position [38, 0]
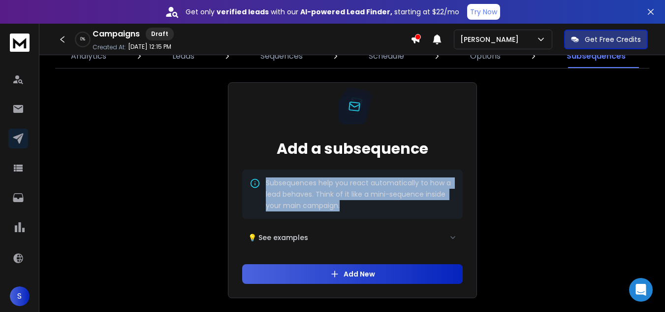
drag, startPoint x: 346, startPoint y: 205, endPoint x: 265, endPoint y: 184, distance: 84.1
click at [265, 184] on div "Subsequences help you react automatically to how a lead behaves. Think of it li…" at bounding box center [352, 193] width 205 height 33
click at [528, 219] on div "Add a subsequence Subsequences help you react automatically to how a lead behav…" at bounding box center [352, 190] width 586 height 216
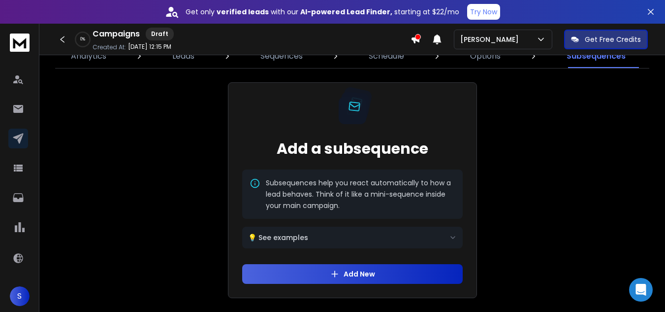
click at [423, 244] on button "💡 See examples" at bounding box center [352, 237] width 221 height 22
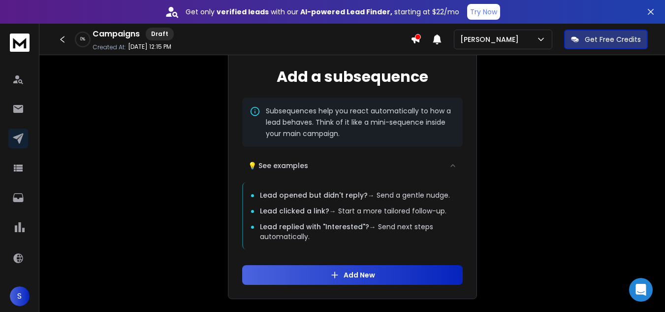
scroll to position [111, 0]
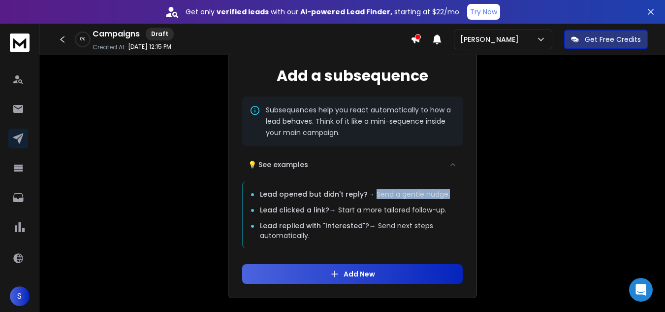
drag, startPoint x: 453, startPoint y: 195, endPoint x: 374, endPoint y: 192, distance: 79.3
click at [374, 192] on div "Lead opened but didn't reply? → Send a gentle nudge." at bounding box center [353, 194] width 204 height 10
click at [390, 192] on p "Lead opened but didn't reply? → Send a gentle nudge." at bounding box center [355, 194] width 190 height 10
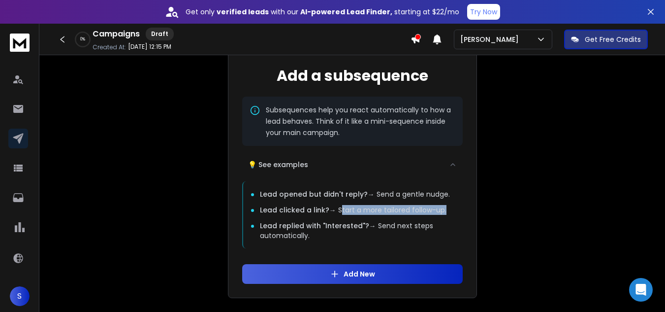
drag, startPoint x: 341, startPoint y: 210, endPoint x: 447, endPoint y: 209, distance: 106.8
click at [447, 209] on div "Lead clicked a link? → Start a more tailored follow-up." at bounding box center [353, 210] width 204 height 10
drag, startPoint x: 338, startPoint y: 210, endPoint x: 447, endPoint y: 210, distance: 109.3
click at [447, 210] on div "Lead clicked a link? → Start a more tailored follow-up." at bounding box center [353, 210] width 204 height 10
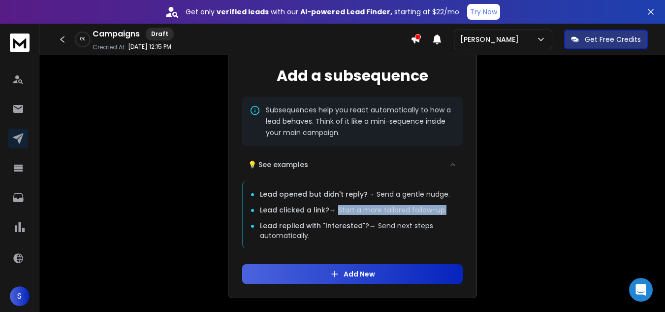
click at [446, 213] on div "Lead clicked a link? → Start a more tailored follow-up." at bounding box center [353, 210] width 204 height 10
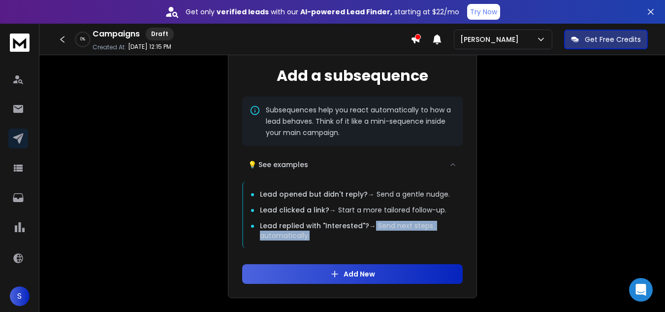
drag, startPoint x: 373, startPoint y: 225, endPoint x: 392, endPoint y: 237, distance: 23.0
click at [392, 237] on p "Lead replied with "Interested"? → Send next steps automatically." at bounding box center [357, 231] width 195 height 20
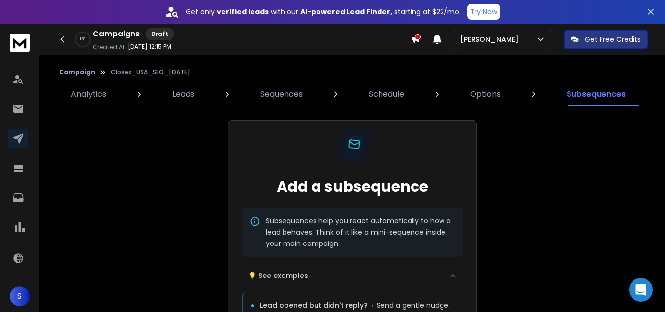
scroll to position [0, 0]
click at [580, 142] on div "Add a subsequence Subsequences help you react automatically to how a lead behav…" at bounding box center [352, 265] width 586 height 288
click at [92, 95] on p "Analytics" at bounding box center [88, 95] width 35 height 12
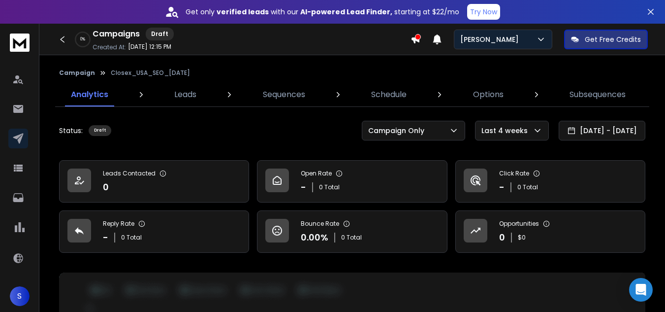
click at [510, 38] on div "[PERSON_NAME]" at bounding box center [503, 39] width 86 height 10
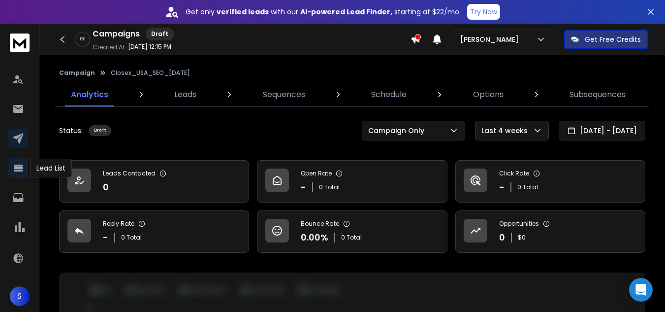
click at [24, 165] on icon at bounding box center [18, 168] width 12 height 12
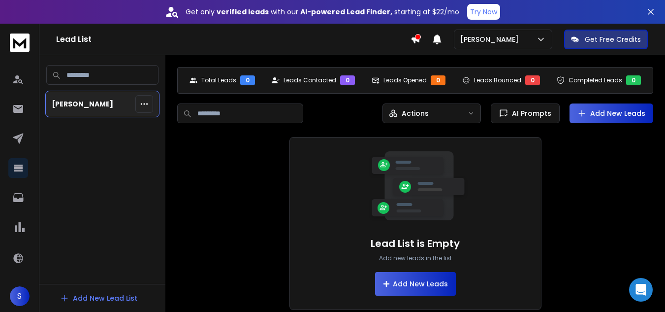
click at [78, 109] on div "[PERSON_NAME]" at bounding box center [102, 104] width 114 height 27
click at [458, 111] on div "Actions" at bounding box center [426, 113] width 75 height 10
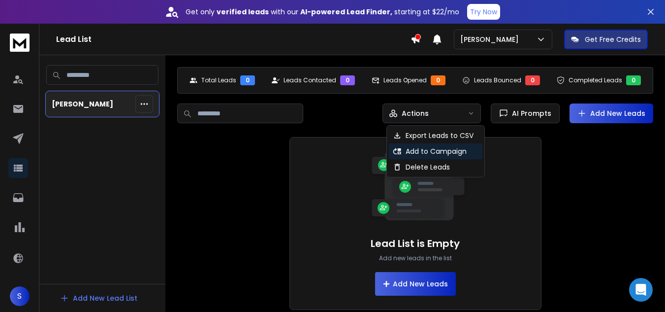
click at [560, 135] on div "Lead List is Empty Add new leads in the list Add New Leads" at bounding box center [415, 223] width 476 height 179
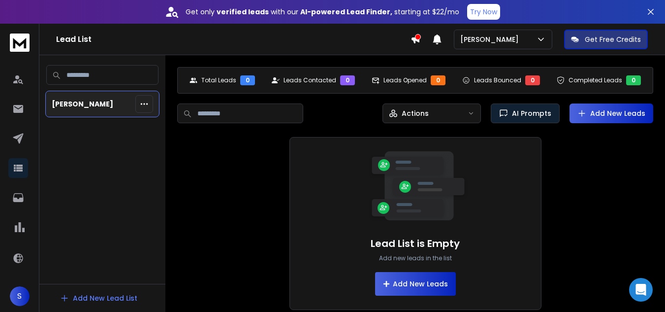
click at [536, 115] on span "AI Prompts" at bounding box center [529, 113] width 43 height 10
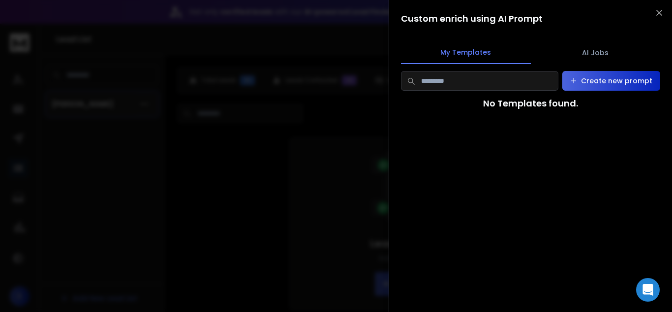
click at [271, 128] on div at bounding box center [336, 156] width 672 height 312
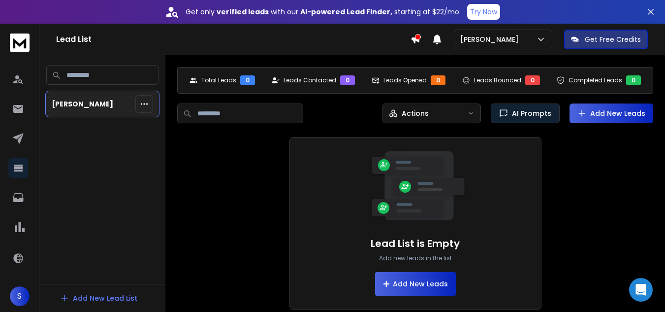
click at [554, 112] on button "AI Prompts" at bounding box center [525, 113] width 69 height 20
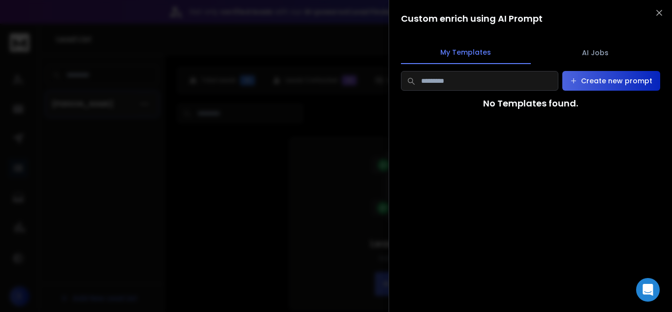
click at [594, 49] on button "AI Jobs" at bounding box center [596, 53] width 130 height 22
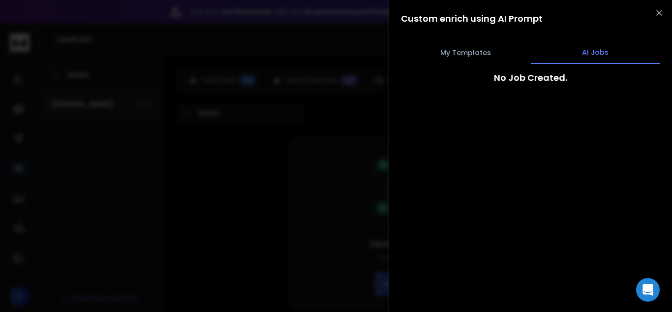
click at [450, 57] on button "My Templates" at bounding box center [466, 53] width 130 height 22
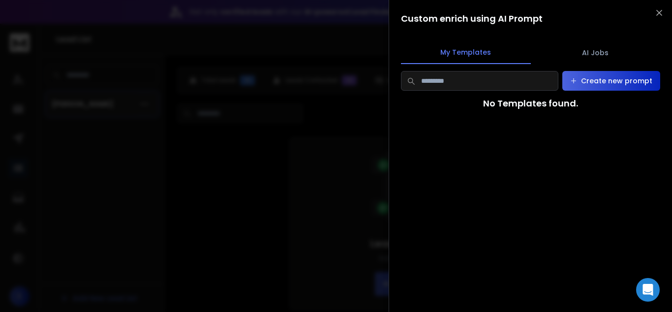
click at [311, 192] on div at bounding box center [336, 156] width 672 height 312
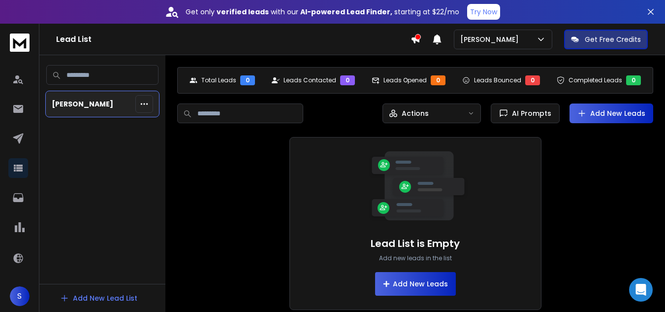
click at [348, 79] on div "0" at bounding box center [347, 80] width 15 height 10
click at [328, 79] on p "Leads Contacted" at bounding box center [310, 80] width 53 height 8
click at [255, 117] on input at bounding box center [240, 113] width 126 height 20
click at [437, 113] on div "Actions" at bounding box center [426, 113] width 75 height 10
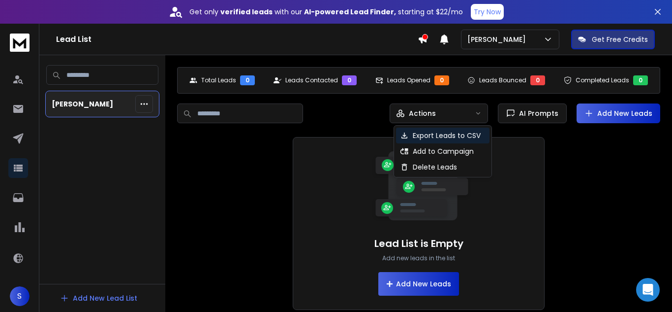
click at [613, 170] on div "Lead List is Empty Add new leads in the list Add New Leads" at bounding box center [418, 223] width 483 height 173
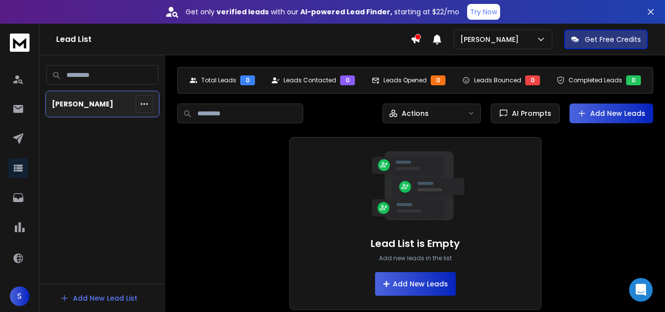
click at [88, 104] on div "[PERSON_NAME]" at bounding box center [102, 104] width 114 height 27
click at [144, 102] on icon "button" at bounding box center [144, 103] width 9 height 9
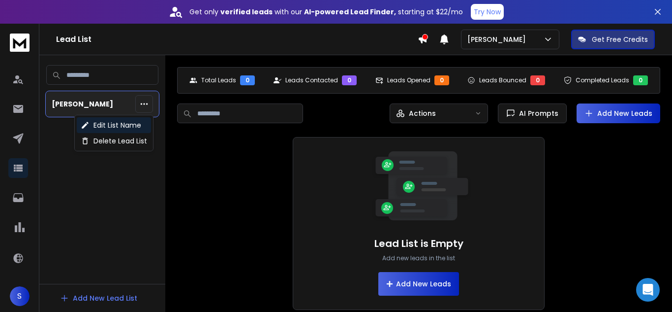
click at [125, 123] on p "Edit List Name" at bounding box center [118, 125] width 48 height 10
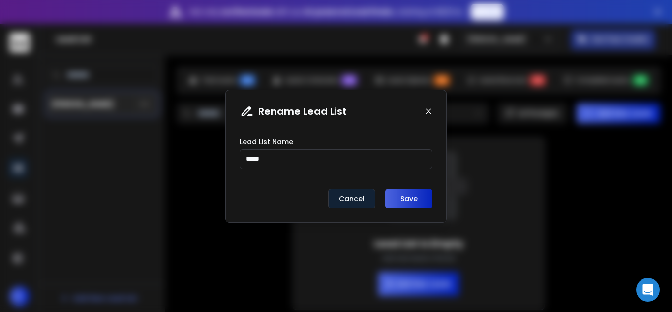
click at [350, 195] on p "Cancel" at bounding box center [351, 199] width 47 height 20
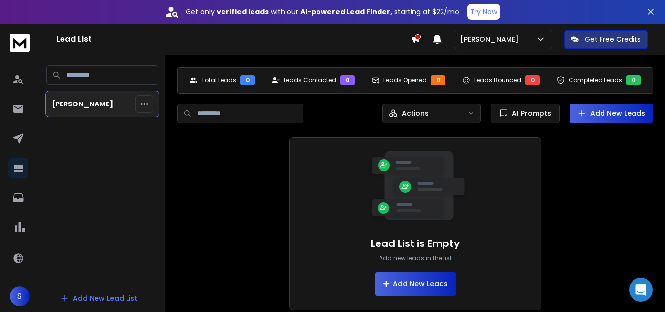
click at [137, 98] on button "button" at bounding box center [144, 104] width 18 height 18
click at [135, 168] on div "[PERSON_NAME]" at bounding box center [102, 182] width 126 height 182
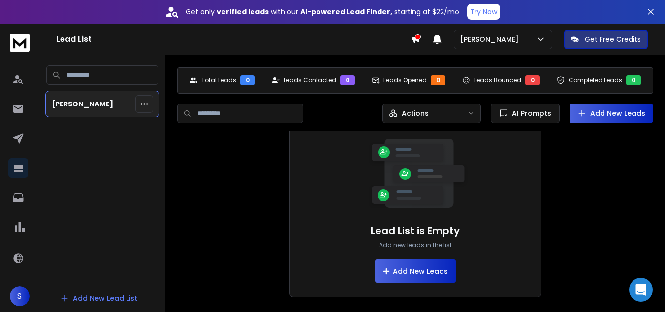
click at [412, 182] on icon at bounding box center [428, 173] width 71 height 17
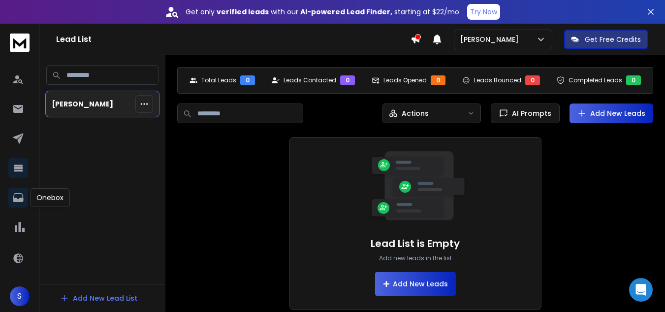
click at [17, 197] on icon at bounding box center [18, 197] width 12 height 12
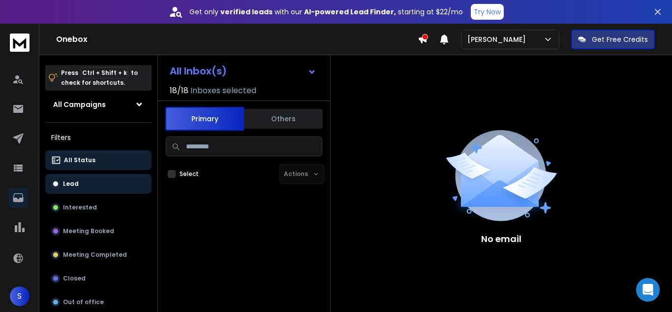
click at [93, 185] on button "Lead" at bounding box center [98, 184] width 106 height 20
click at [93, 161] on button "All Status" at bounding box center [98, 160] width 106 height 20
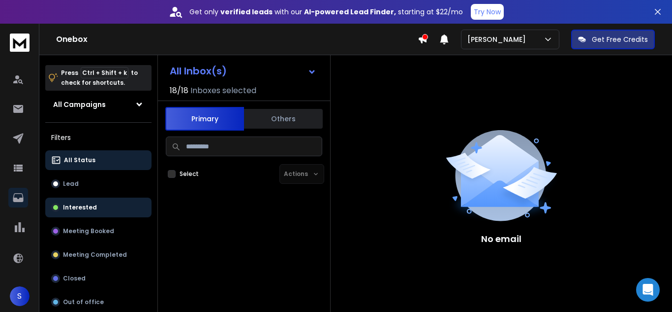
click at [89, 210] on p "Interested" at bounding box center [80, 207] width 34 height 8
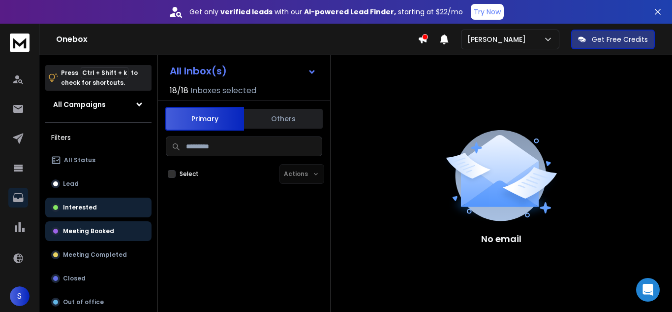
click at [86, 233] on p "Meeting Booked" at bounding box center [88, 231] width 51 height 8
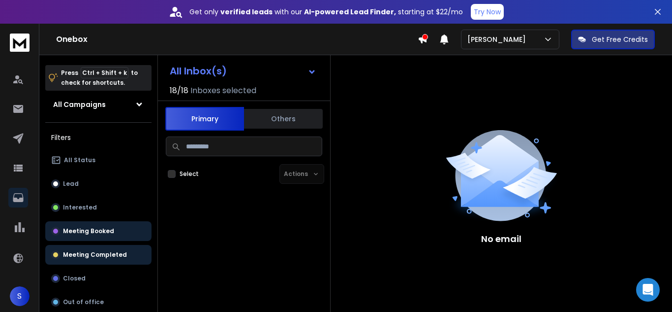
click at [89, 259] on button "Meeting Completed" at bounding box center [98, 255] width 106 height 20
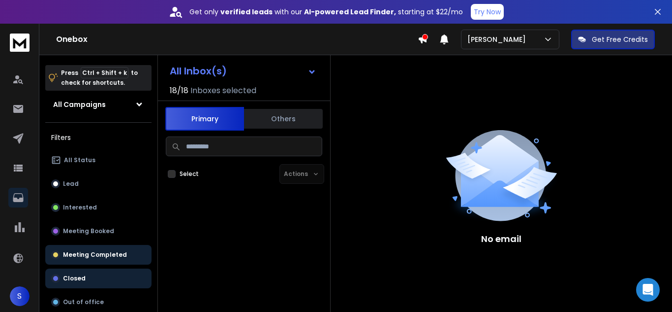
click at [83, 281] on p "Closed" at bounding box center [74, 278] width 23 height 8
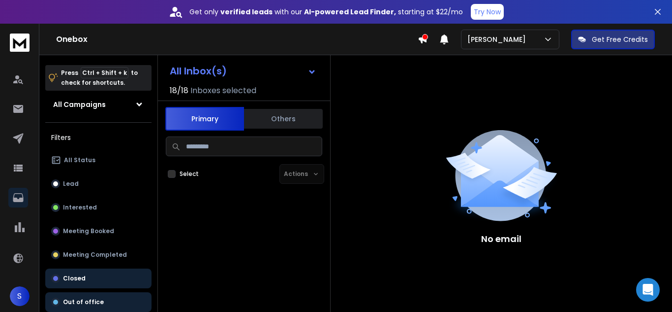
click at [108, 304] on button "Out of office" at bounding box center [98, 302] width 106 height 20
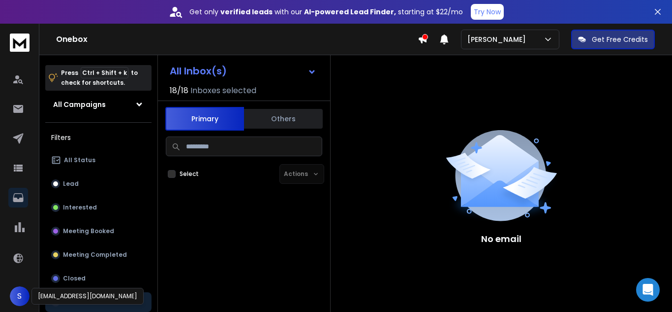
click at [20, 291] on span "S" at bounding box center [20, 296] width 20 height 20
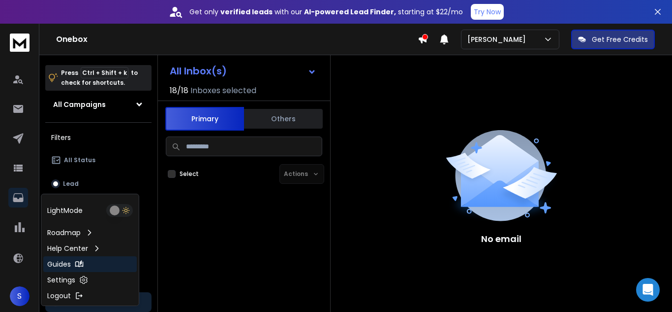
click at [71, 264] on link "Guides" at bounding box center [90, 264] width 94 height 16
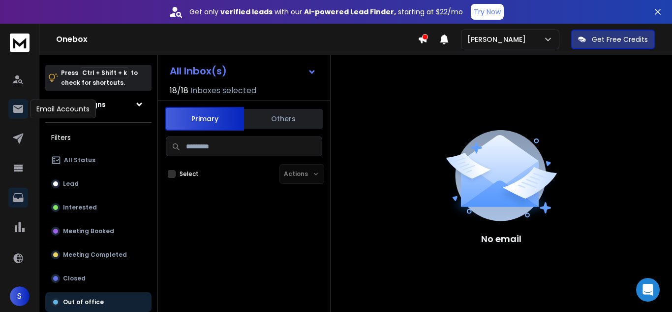
click at [17, 118] on link at bounding box center [18, 109] width 20 height 20
